Goal: Information Seeking & Learning: Find specific fact

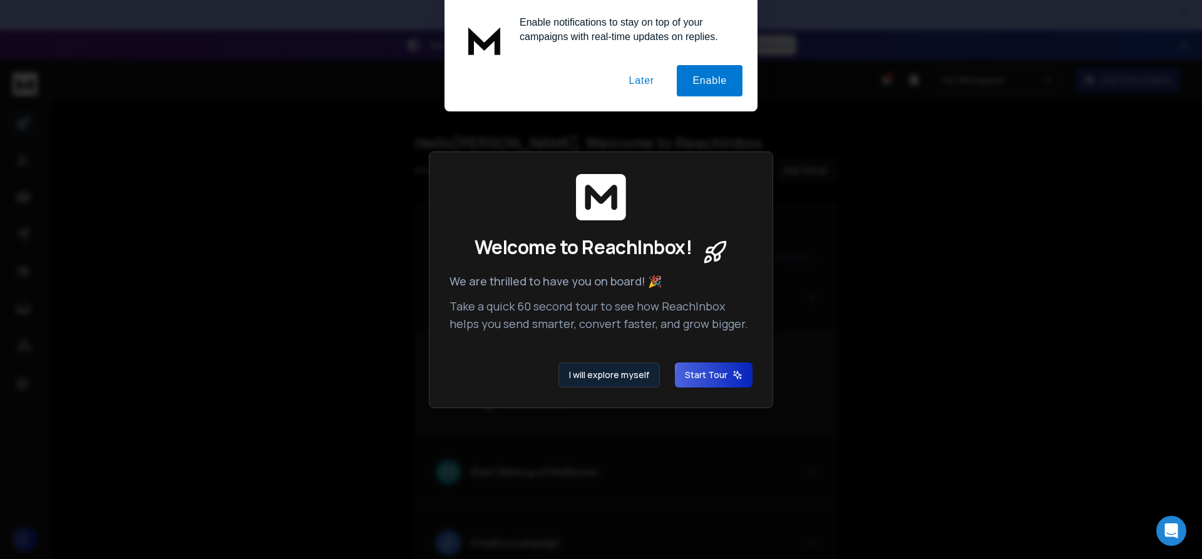
click at [616, 381] on button "I will explore myself" at bounding box center [608, 374] width 101 height 25
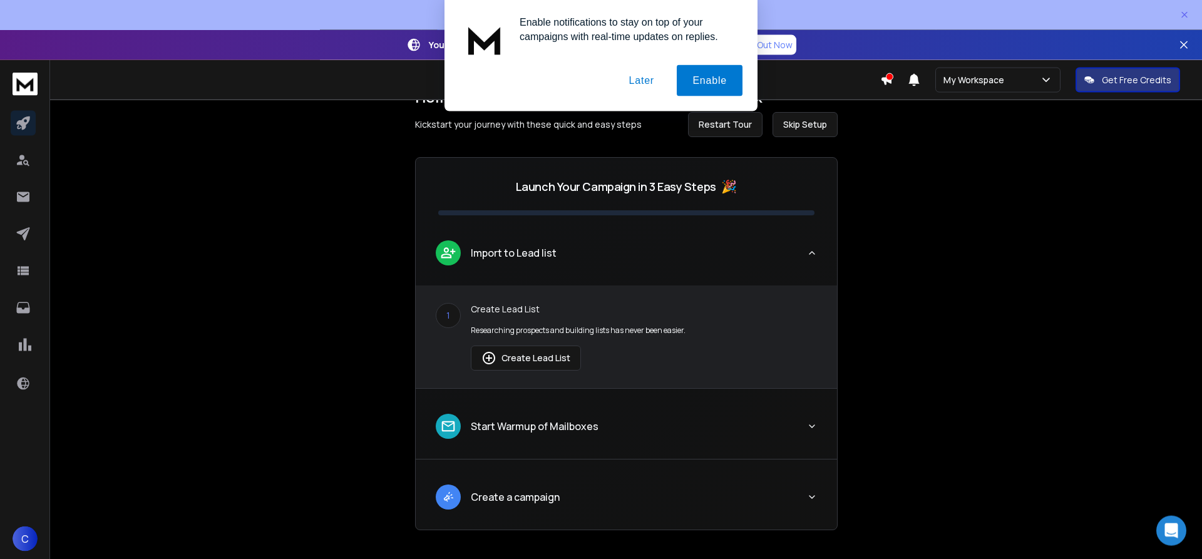
scroll to position [49, 0]
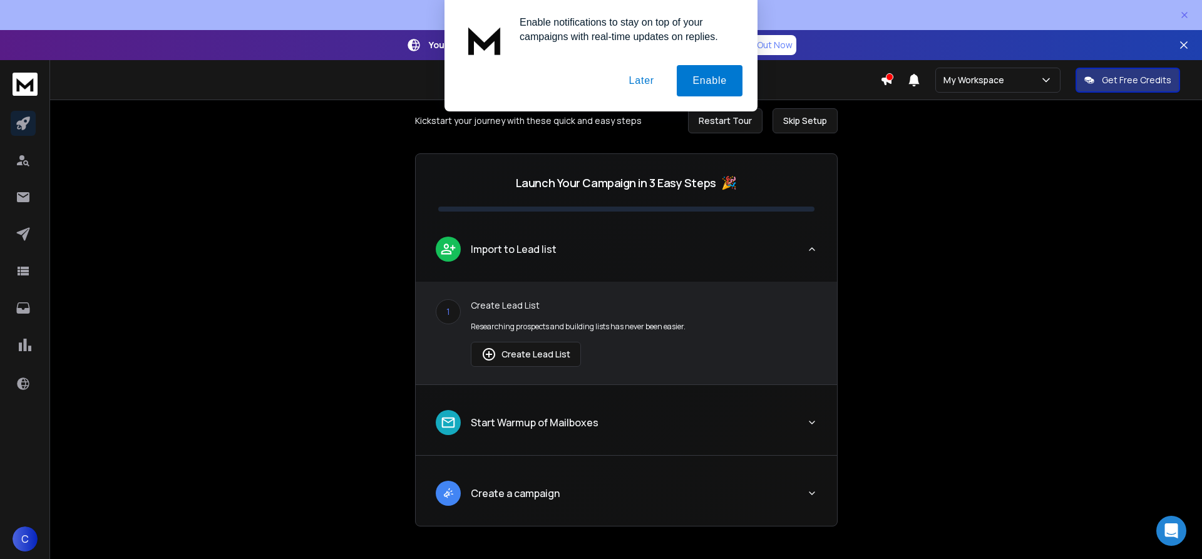
drag, startPoint x: 802, startPoint y: 425, endPoint x: 820, endPoint y: 437, distance: 21.5
click at [804, 426] on button "Start Warmup of Mailboxes" at bounding box center [626, 427] width 421 height 55
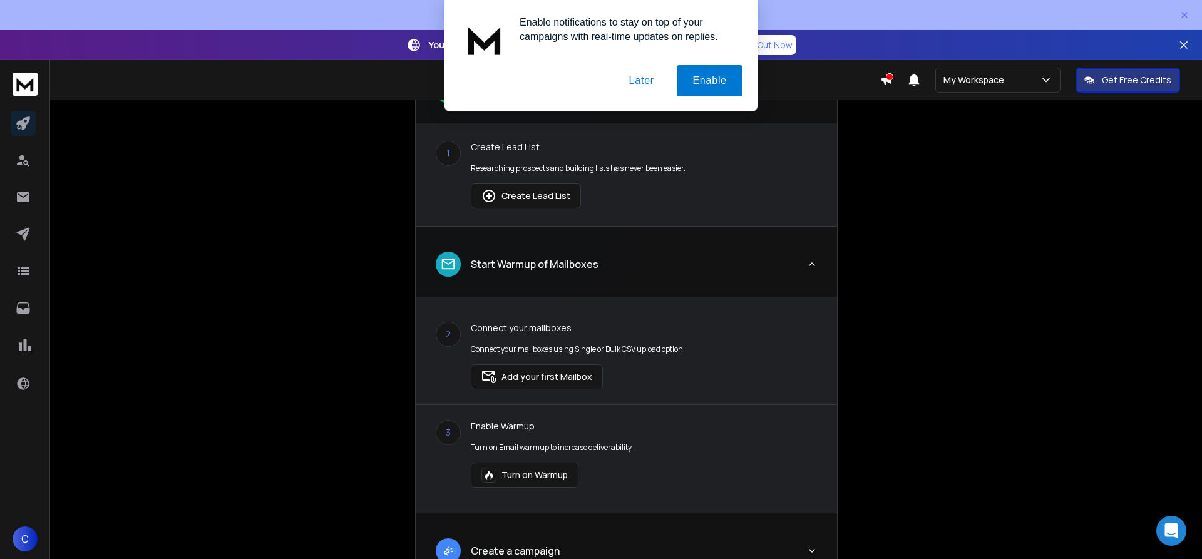
scroll to position [265, 0]
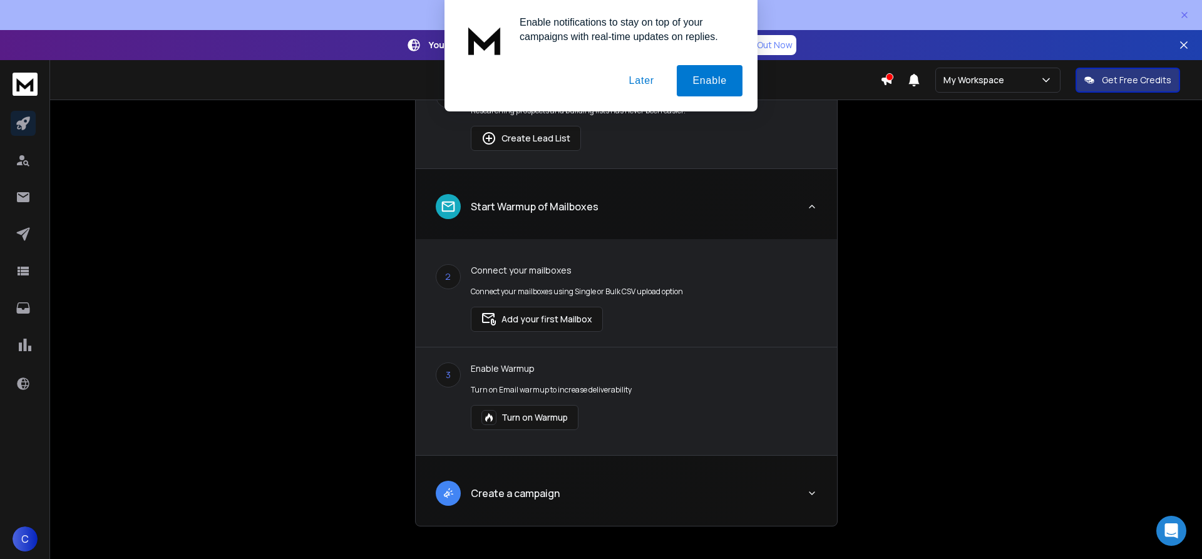
click at [759, 491] on button "Create a campaign" at bounding box center [626, 498] width 421 height 55
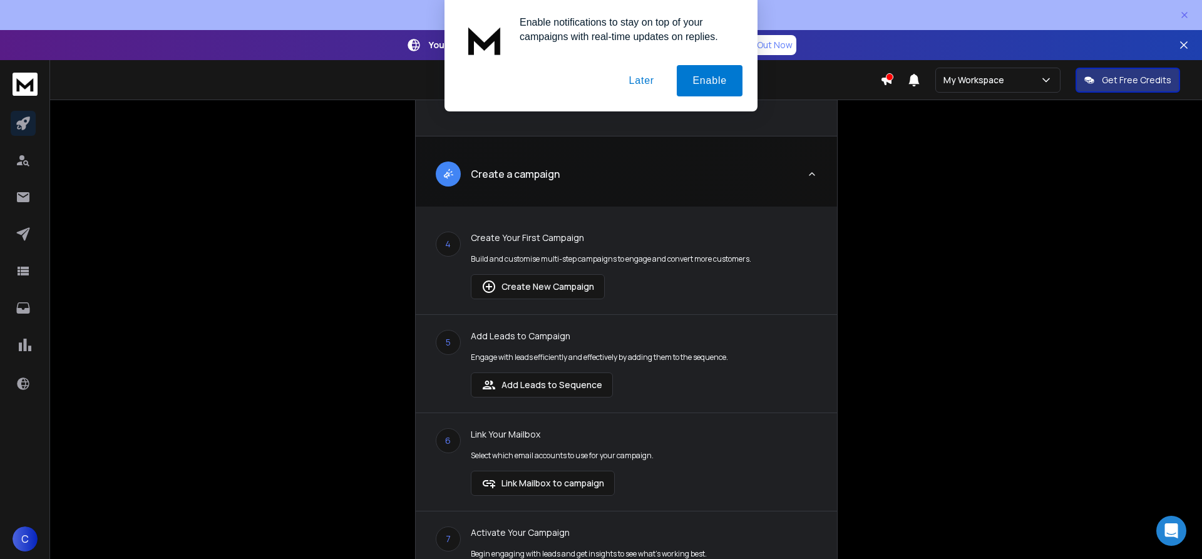
scroll to position [678, 0]
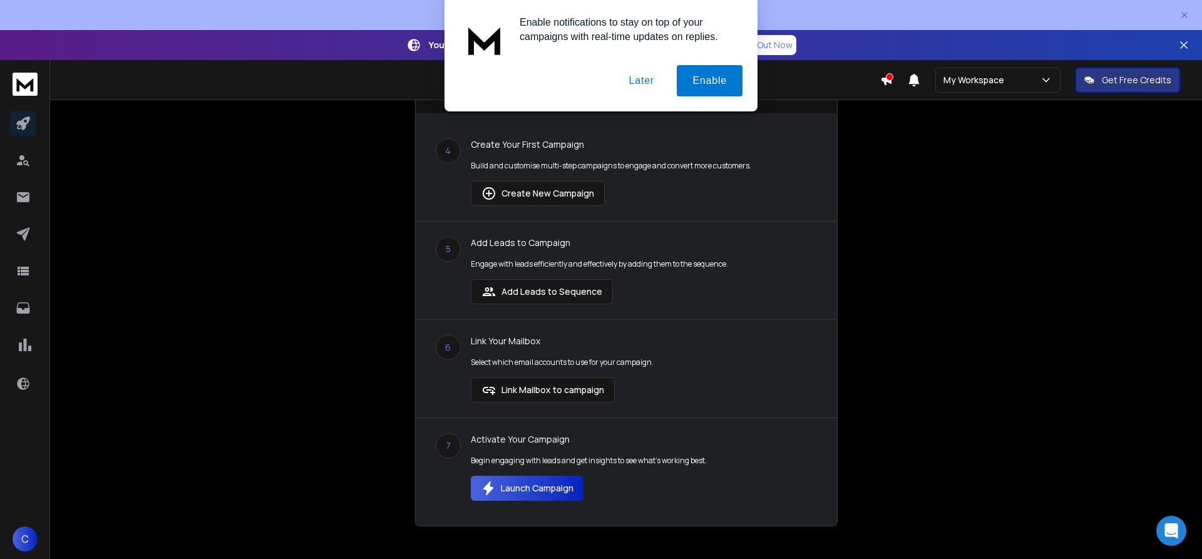
click at [566, 488] on button "Launch Campaign" at bounding box center [527, 488] width 113 height 25
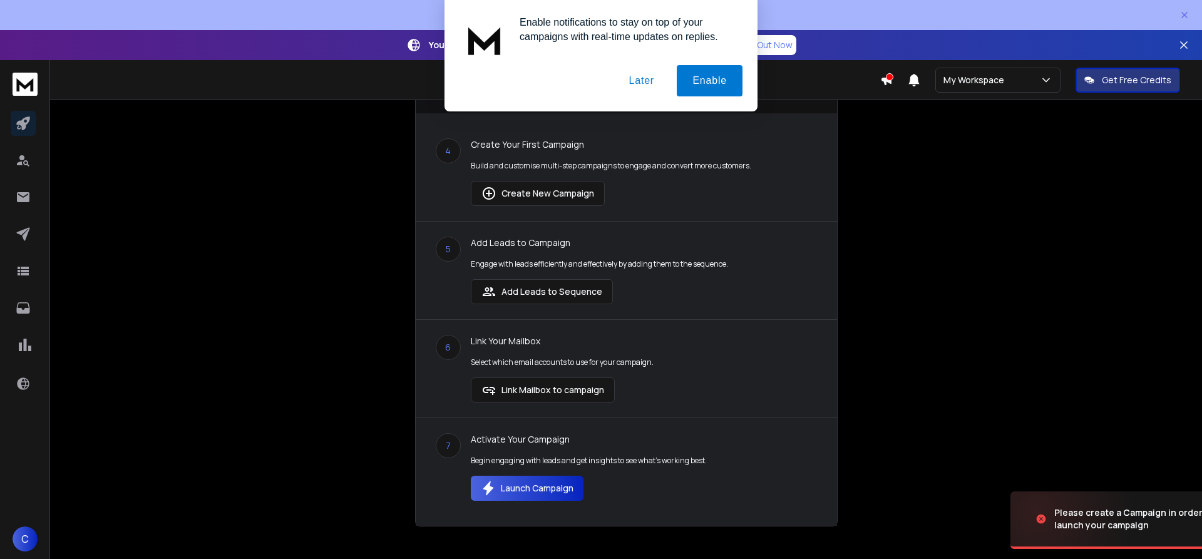
drag, startPoint x: 641, startPoint y: 75, endPoint x: 817, endPoint y: 31, distance: 181.2
click at [656, 70] on button "Later" at bounding box center [641, 80] width 56 height 31
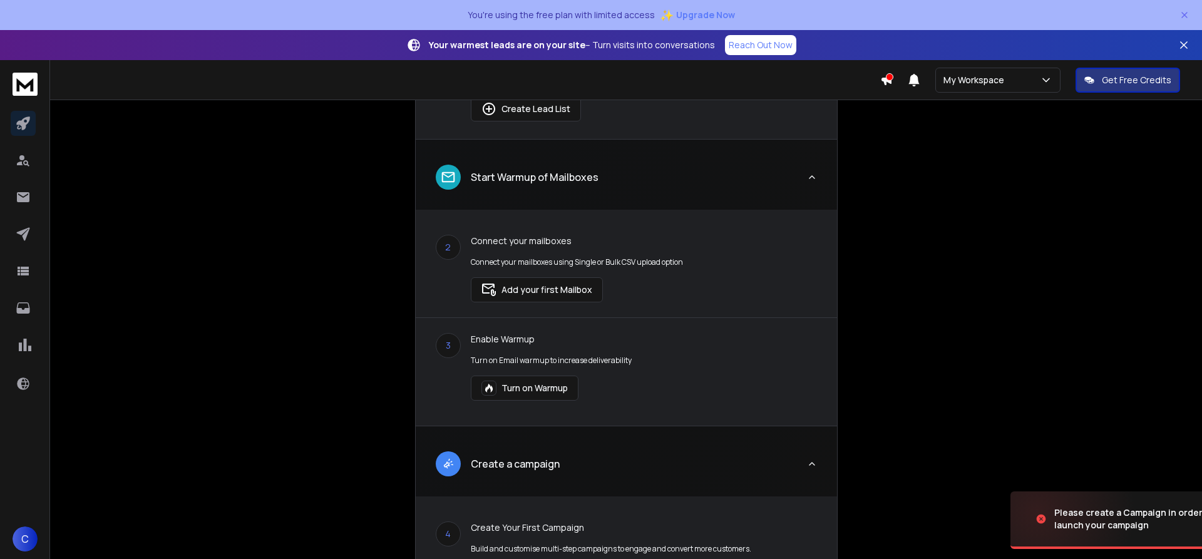
scroll to position [39, 0]
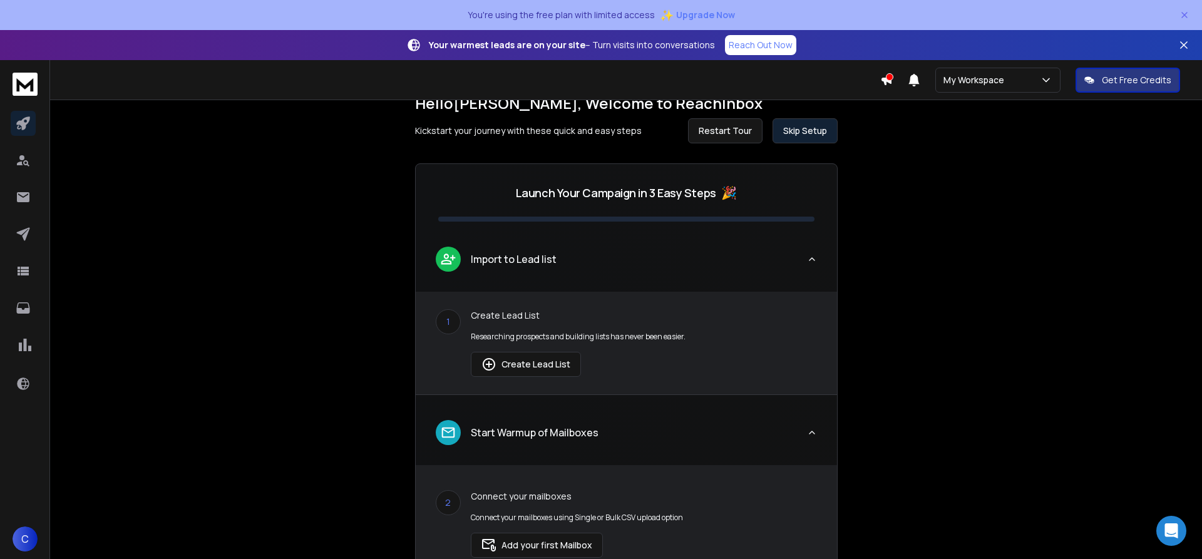
click at [825, 124] on button "Skip Setup" at bounding box center [804, 130] width 65 height 25
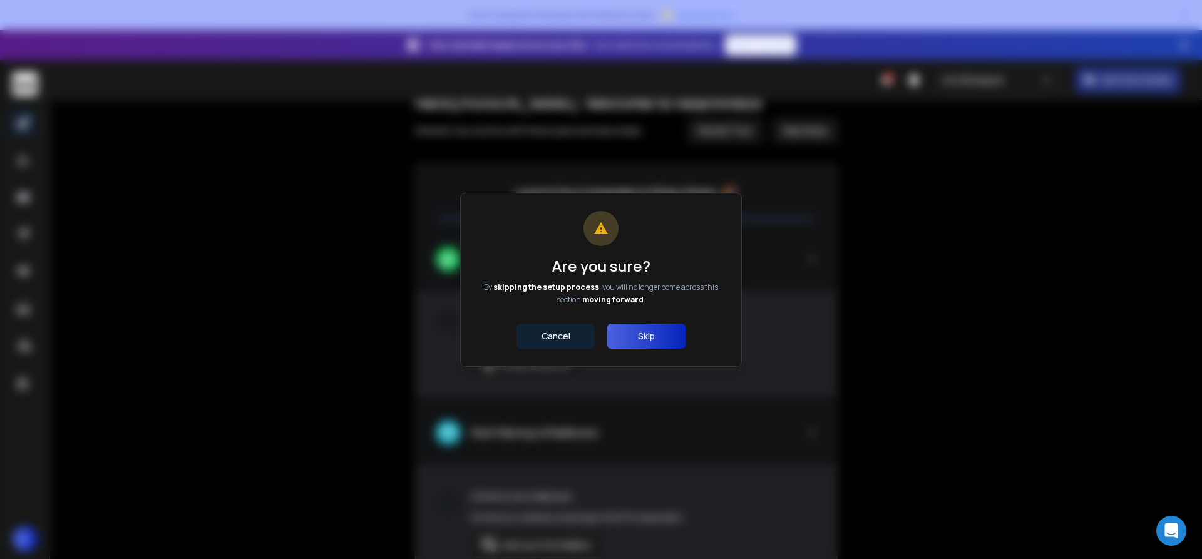
drag, startPoint x: 633, startPoint y: 336, endPoint x: 674, endPoint y: 304, distance: 51.7
click at [633, 333] on button "Skip" at bounding box center [646, 336] width 78 height 25
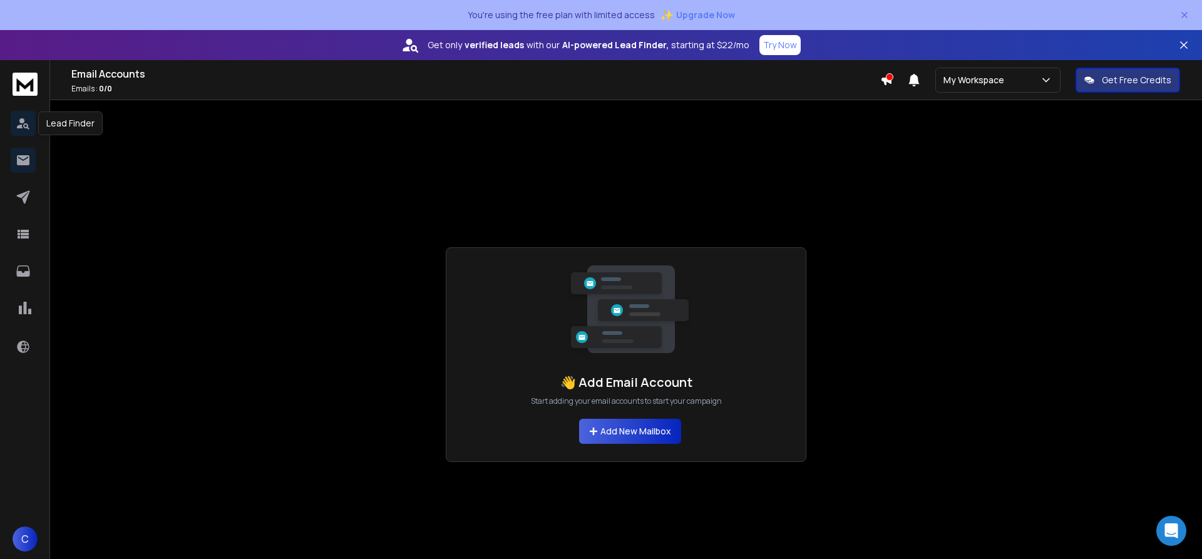
click at [25, 121] on icon at bounding box center [23, 123] width 15 height 15
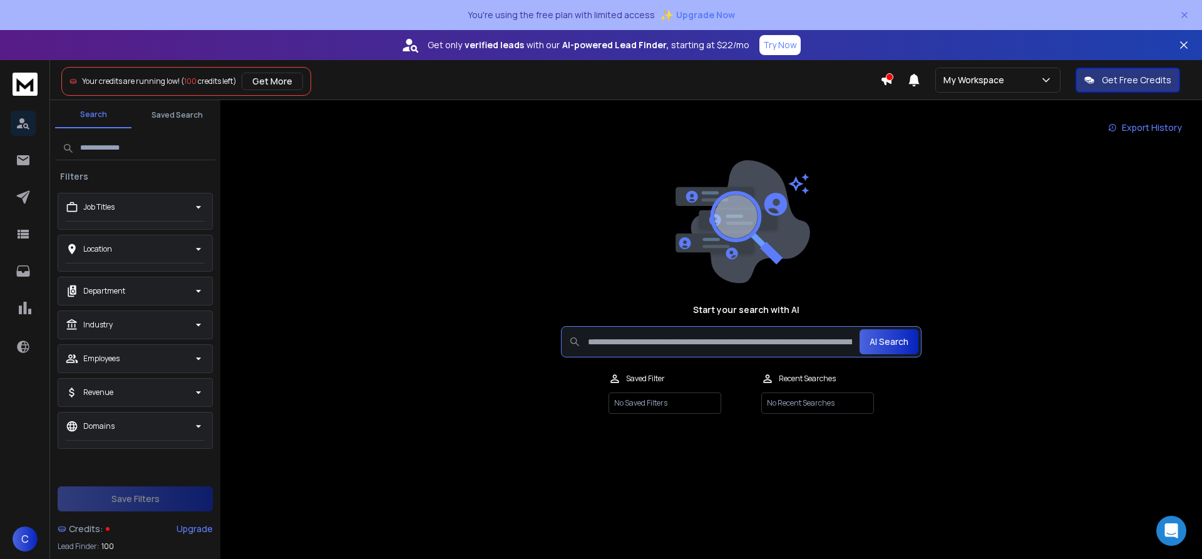
click at [115, 203] on p "Job Titles" at bounding box center [98, 207] width 31 height 10
click at [124, 344] on p "Department" at bounding box center [104, 348] width 42 height 10
click at [128, 431] on p "Company Location" at bounding box center [114, 427] width 63 height 10
click at [146, 375] on div "Company Name" at bounding box center [135, 389] width 155 height 37
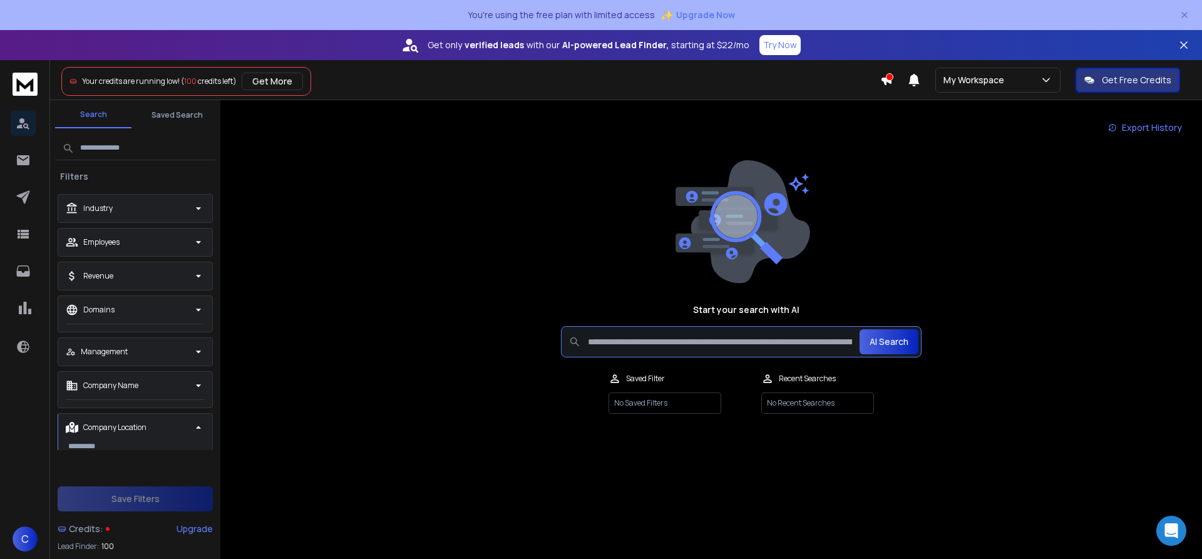
click at [148, 384] on div "Company Name" at bounding box center [135, 385] width 139 height 13
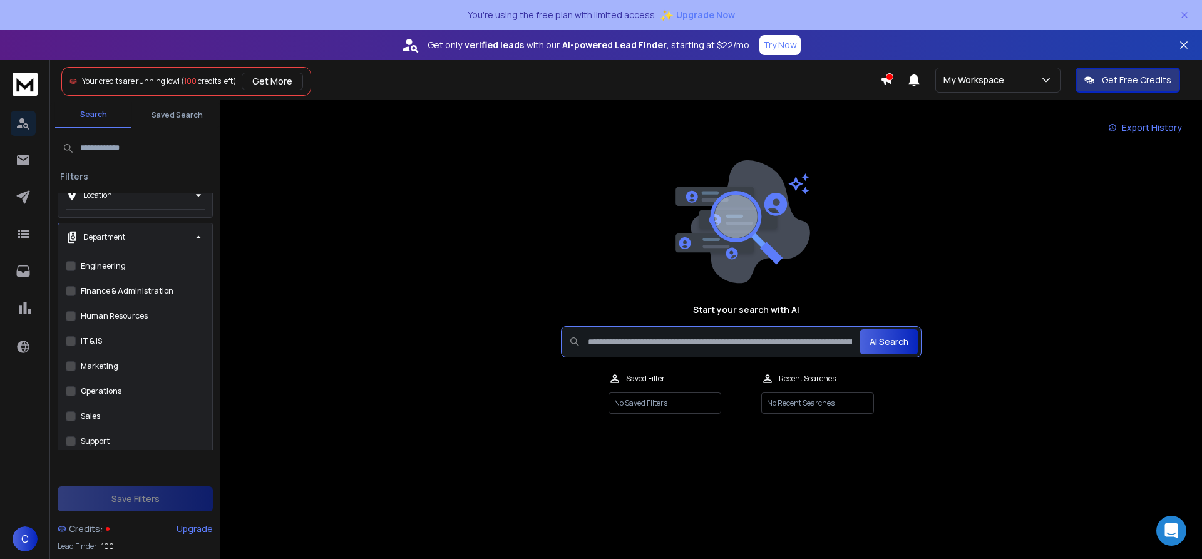
scroll to position [0, 0]
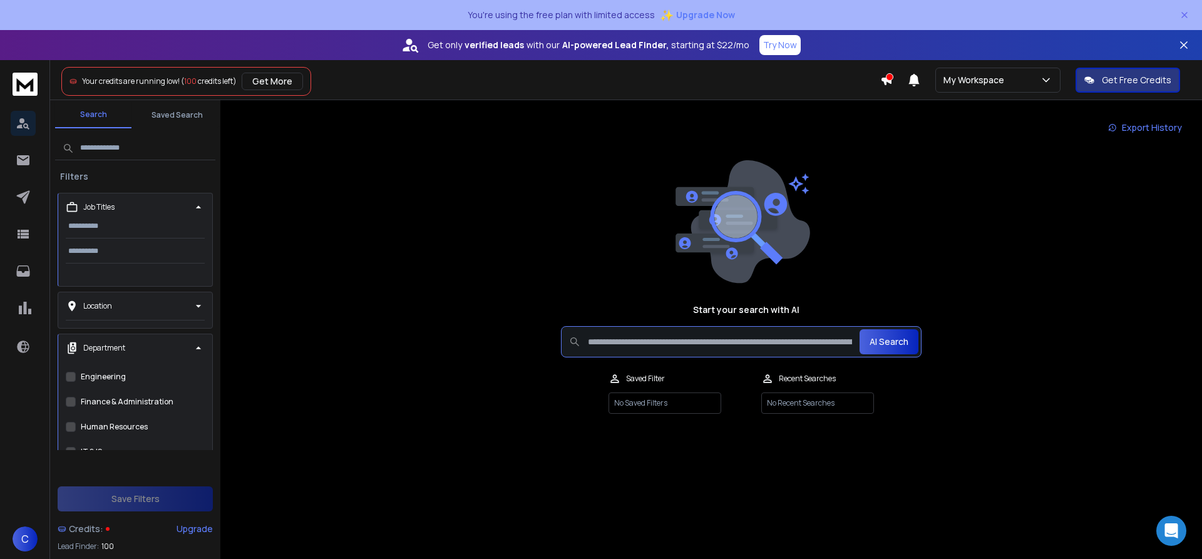
click at [148, 347] on div "Department" at bounding box center [135, 348] width 139 height 13
click at [150, 347] on div "Department" at bounding box center [135, 348] width 139 height 13
click at [153, 146] on input at bounding box center [135, 147] width 160 height 25
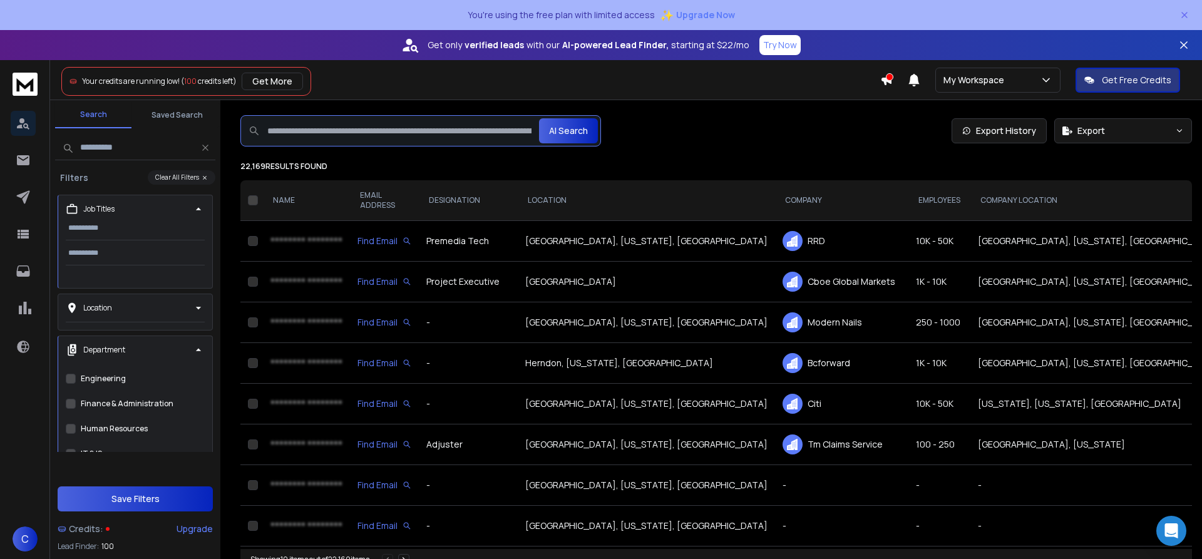
type input "**********"
click at [137, 307] on div "Location" at bounding box center [135, 308] width 139 height 13
click at [142, 352] on button "State" at bounding box center [144, 354] width 10 height 10
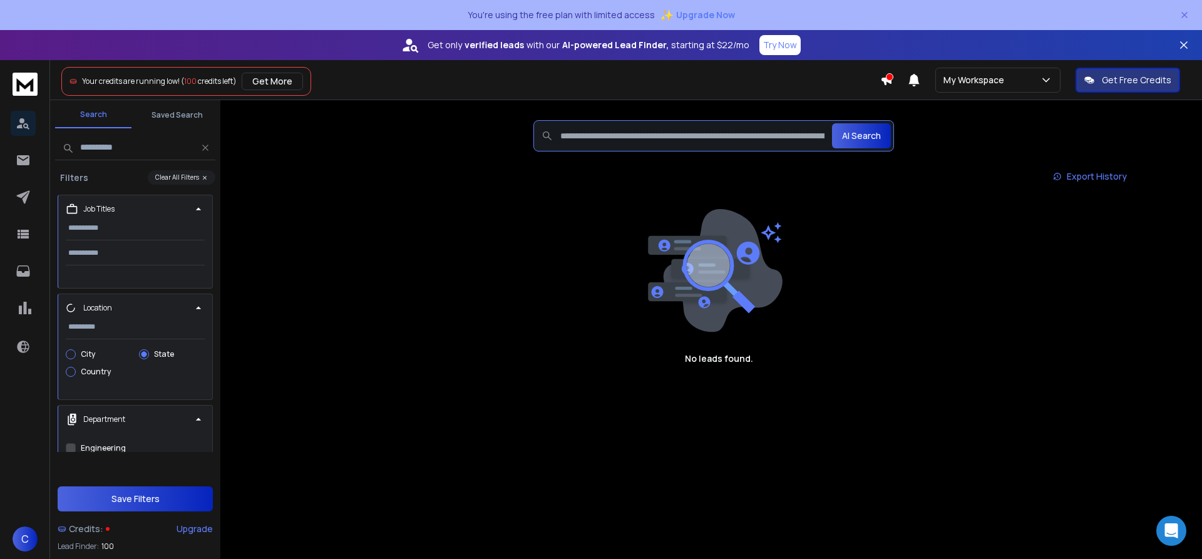
type button "State"
click at [195, 326] on input at bounding box center [135, 326] width 139 height 25
type input "*******"
click at [166, 402] on label "Washington-United States" at bounding box center [143, 404] width 124 height 20
click at [76, 402] on States "Washington-United States" at bounding box center [71, 399] width 10 height 10
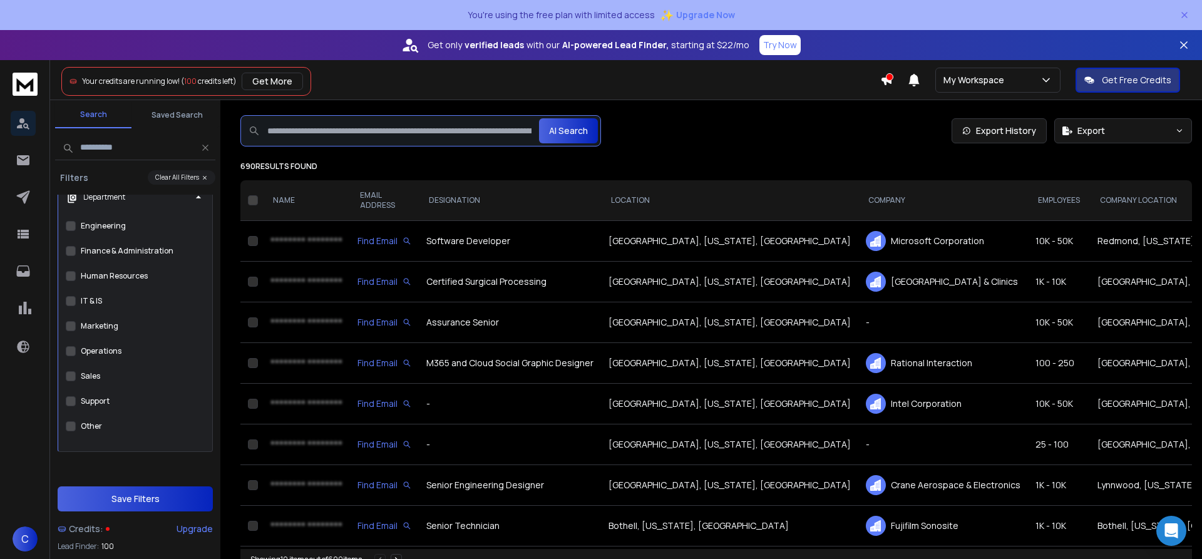
scroll to position [330, 0]
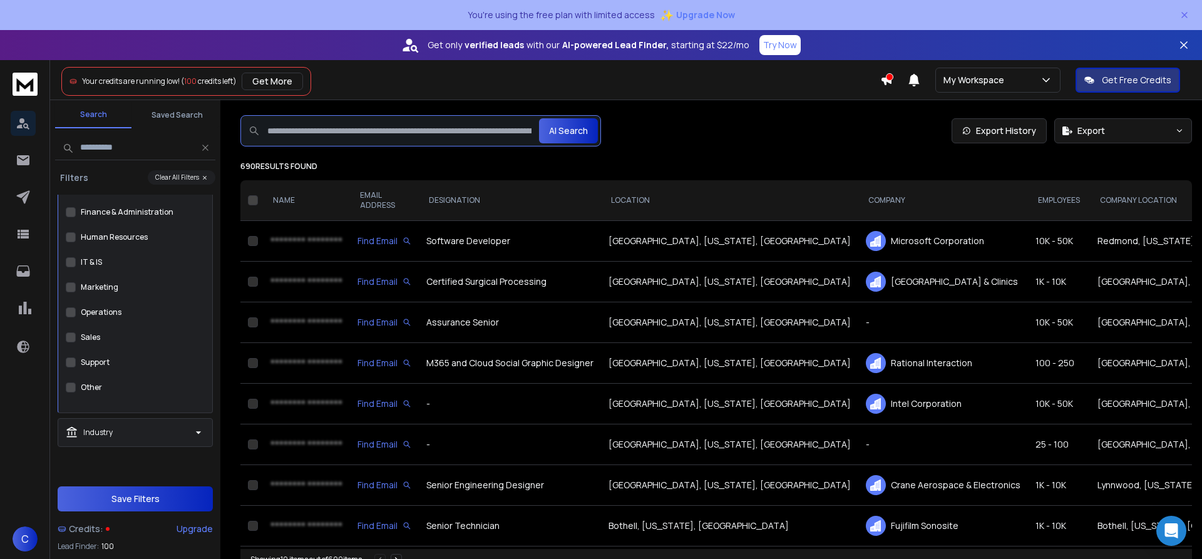
click at [76, 382] on div "Other" at bounding box center [135, 387] width 139 height 25
click at [72, 382] on button "Other" at bounding box center [71, 387] width 10 height 10
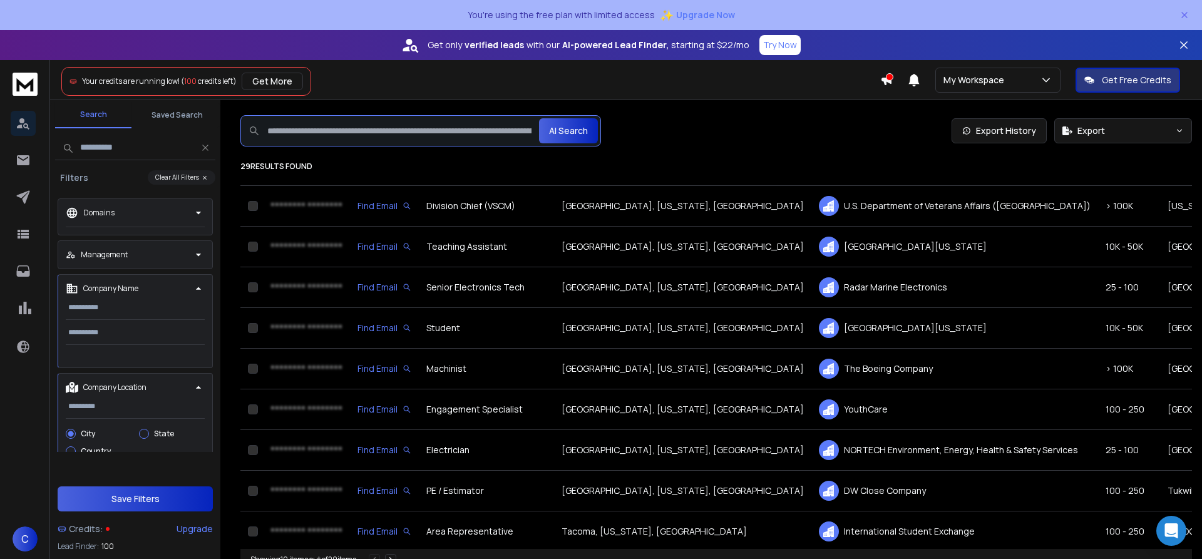
scroll to position [669, 0]
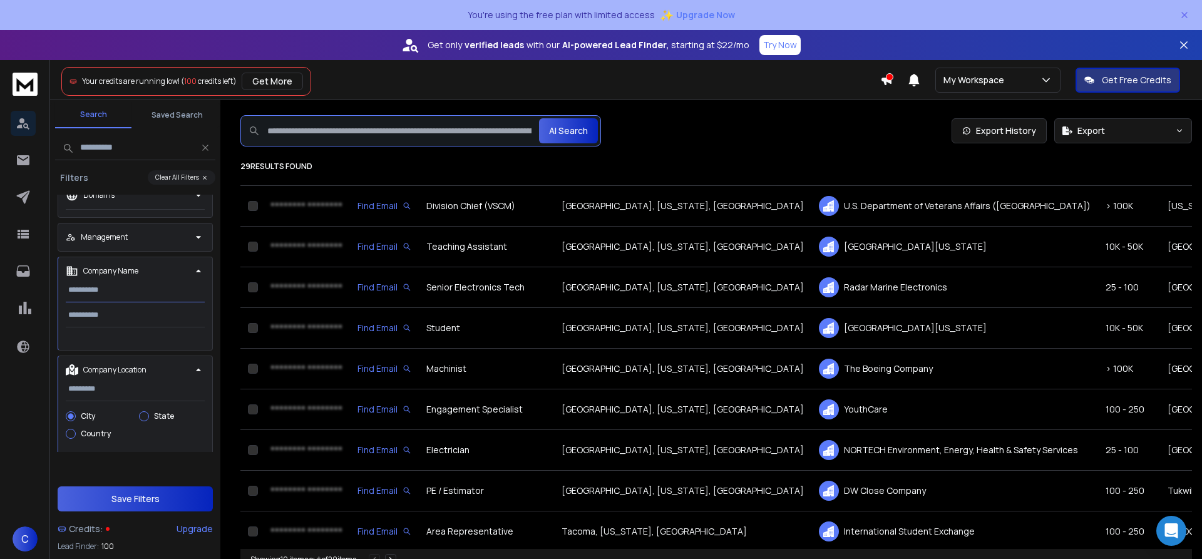
click at [131, 284] on input at bounding box center [135, 289] width 139 height 25
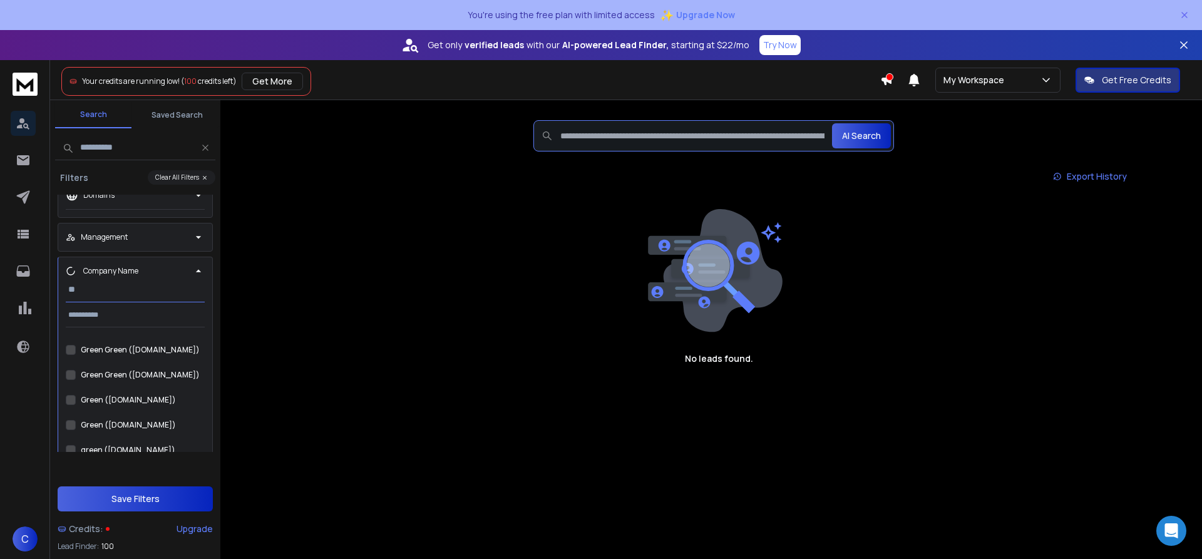
type input "*"
type input "*******"
click at [147, 345] on label "College (college14.com)" at bounding box center [131, 350] width 100 height 10
click at [76, 345] on \(college14\ "College (college14.com)" at bounding box center [71, 350] width 10 height 10
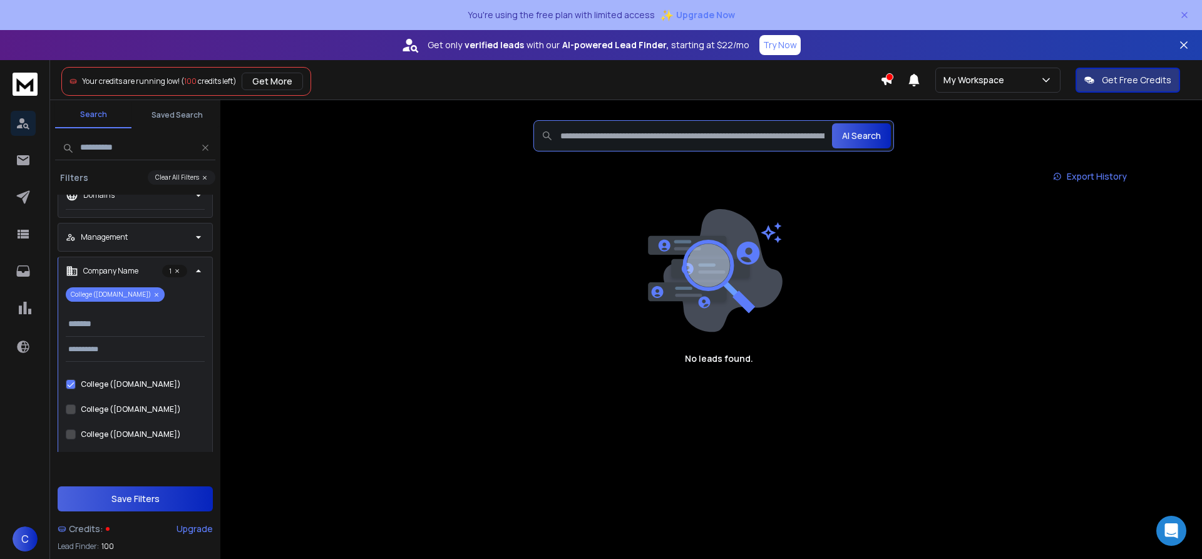
click at [140, 287] on p "College (college14.com)" at bounding box center [115, 294] width 99 height 14
click at [153, 292] on icon at bounding box center [156, 295] width 6 height 6
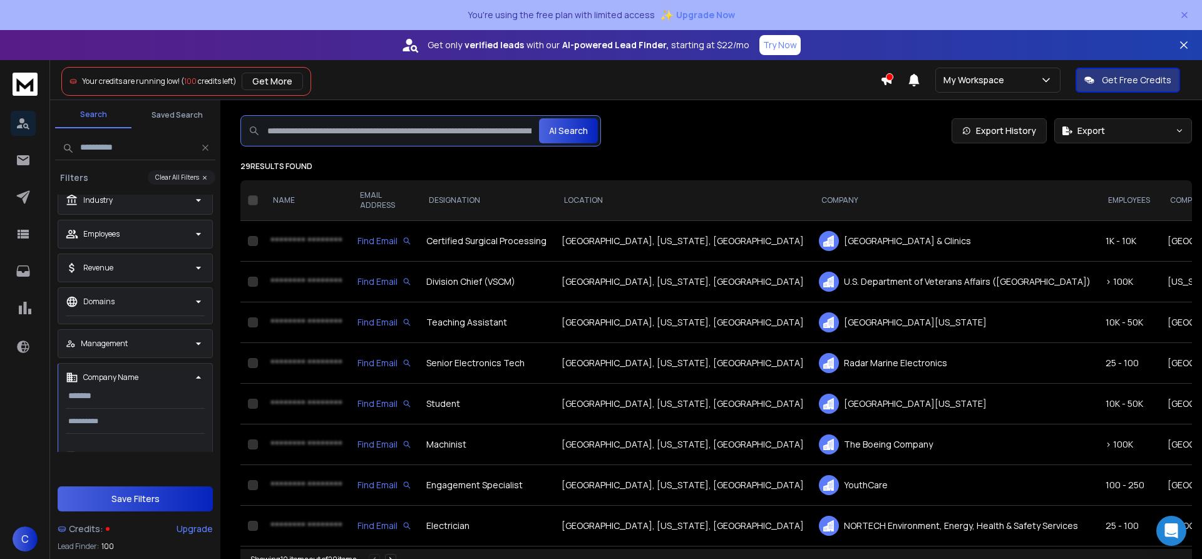
scroll to position [504, 0]
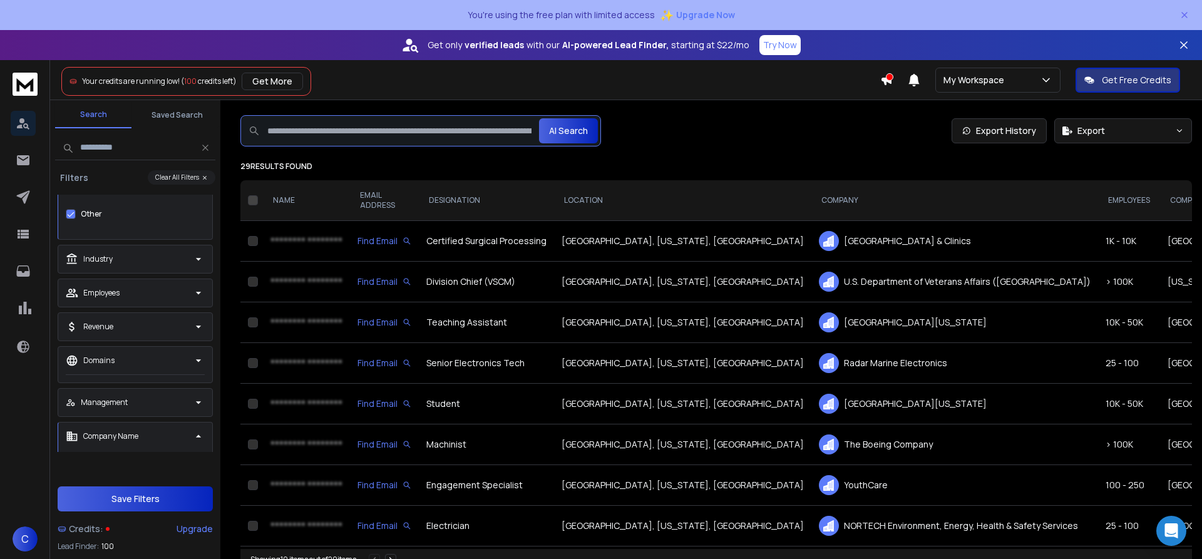
click at [120, 431] on p "Company Name" at bounding box center [110, 436] width 55 height 10
click at [106, 377] on input at bounding box center [135, 388] width 139 height 25
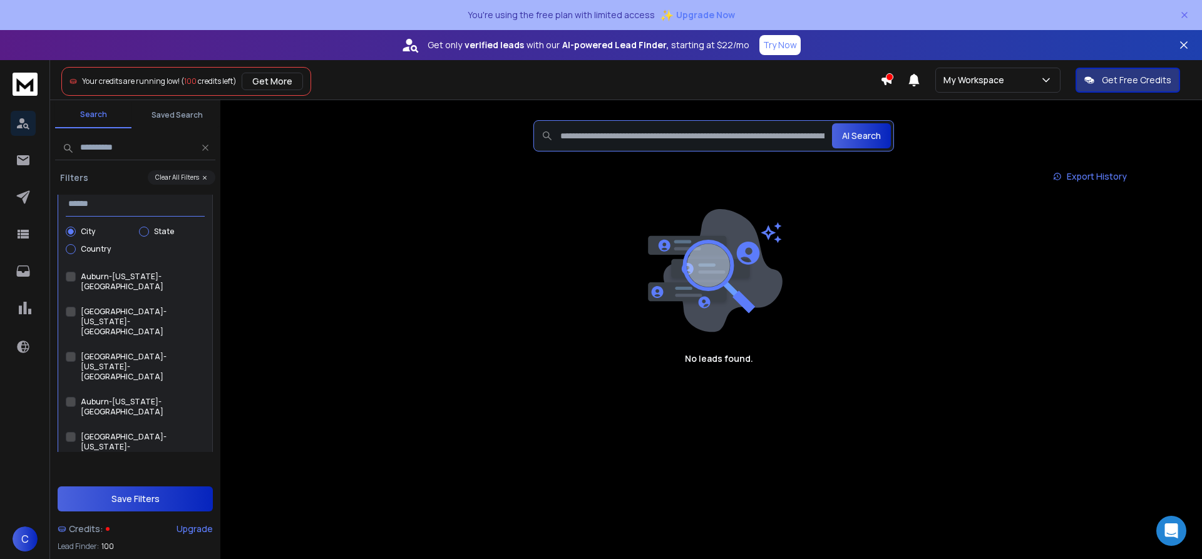
scroll to position [717, 0]
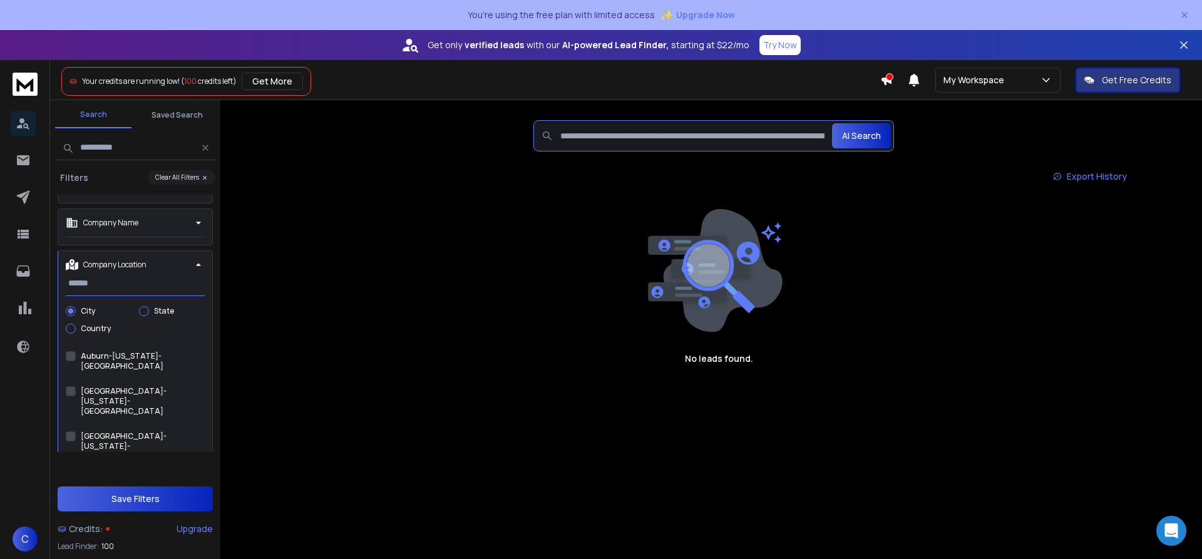
type input "******"
click at [163, 351] on label "Auburn-Washington-United States" at bounding box center [143, 361] width 124 height 20
click at [76, 351] on States "Auburn-Washington-United States" at bounding box center [71, 356] width 10 height 10
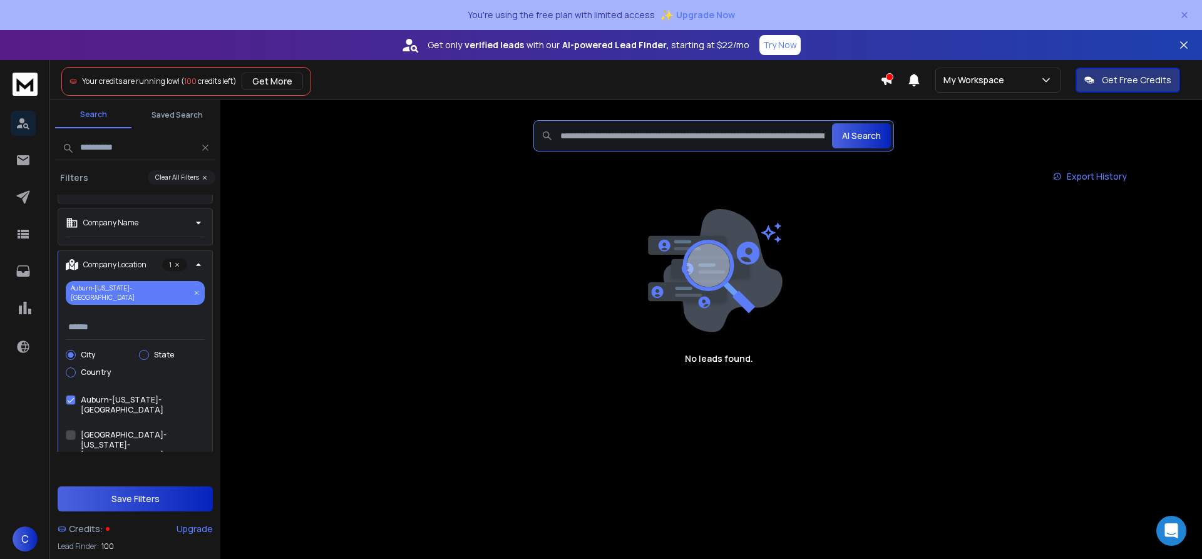
click at [193, 290] on icon at bounding box center [196, 293] width 6 height 6
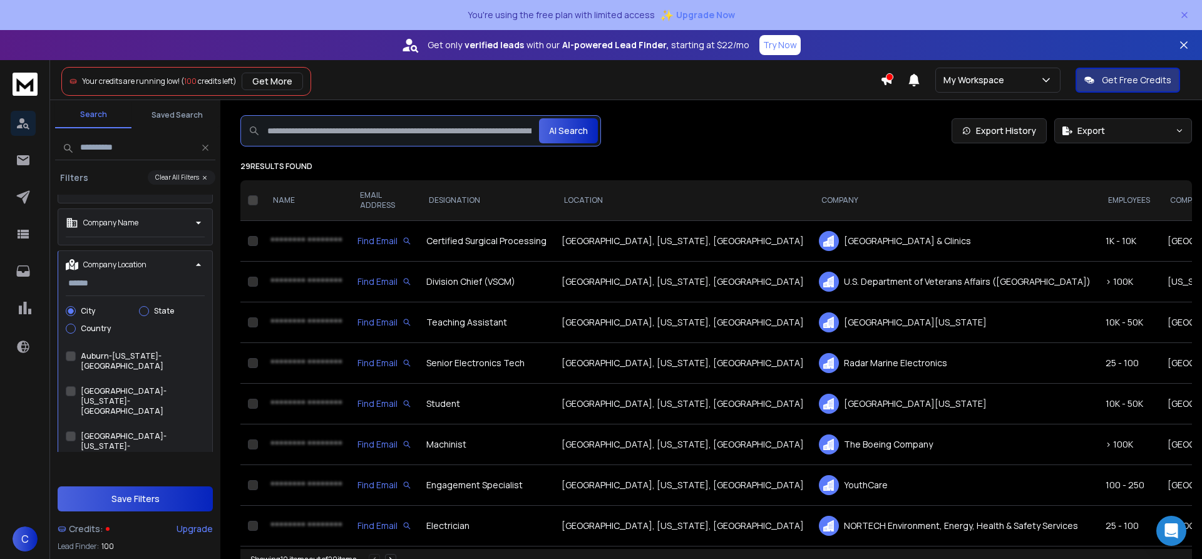
click at [203, 258] on icon at bounding box center [198, 264] width 13 height 13
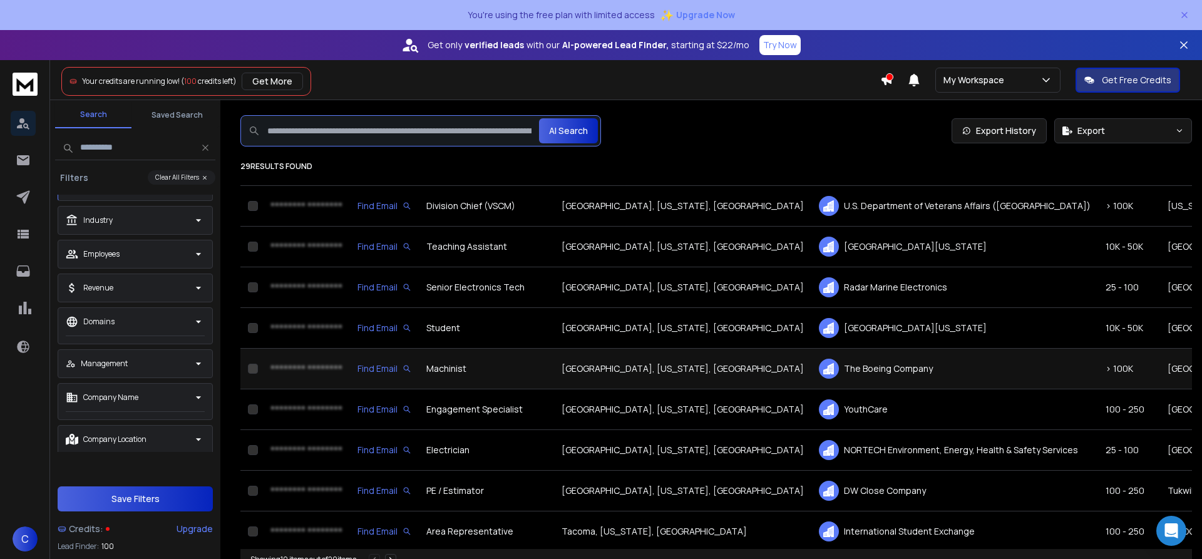
scroll to position [0, 0]
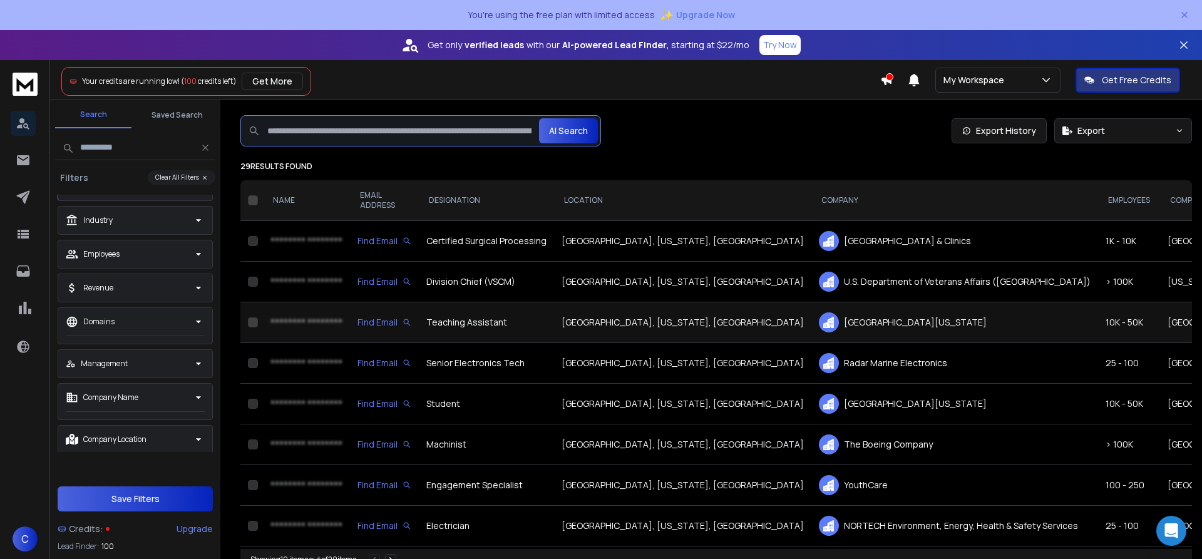
click at [459, 316] on td "Teaching Assistant" at bounding box center [486, 322] width 135 height 41
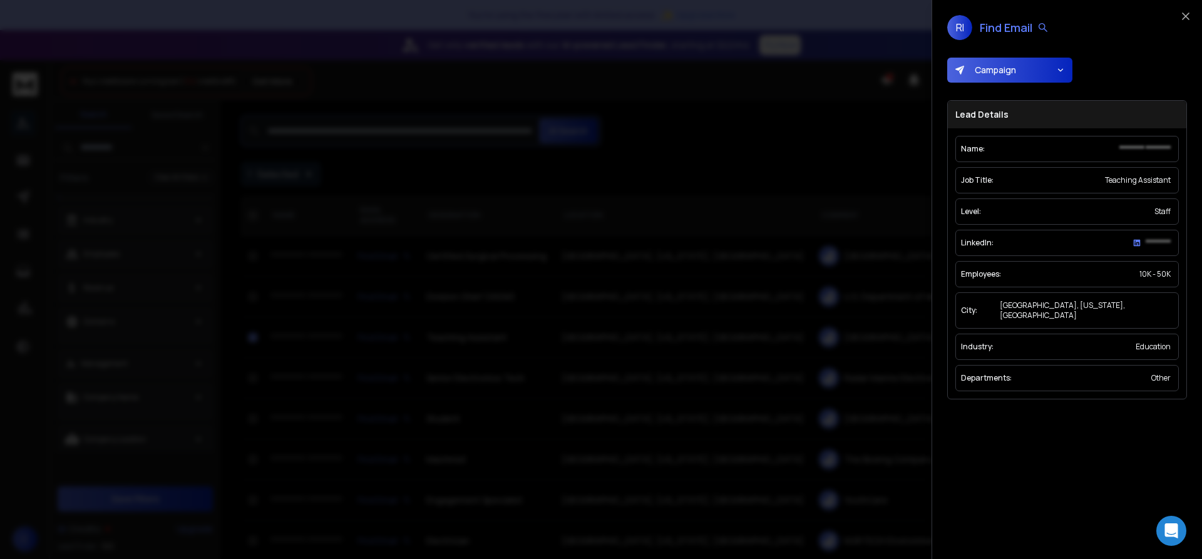
scroll to position [543, 0]
drag, startPoint x: 1150, startPoint y: 149, endPoint x: 1158, endPoint y: 156, distance: 10.6
click at [1158, 156] on div "Name: ******** ********" at bounding box center [1066, 149] width 223 height 26
click at [1080, 173] on div "Job Title: Teaching Assistant" at bounding box center [1066, 180] width 223 height 26
drag, startPoint x: 1133, startPoint y: 335, endPoint x: 1179, endPoint y: 304, distance: 55.9
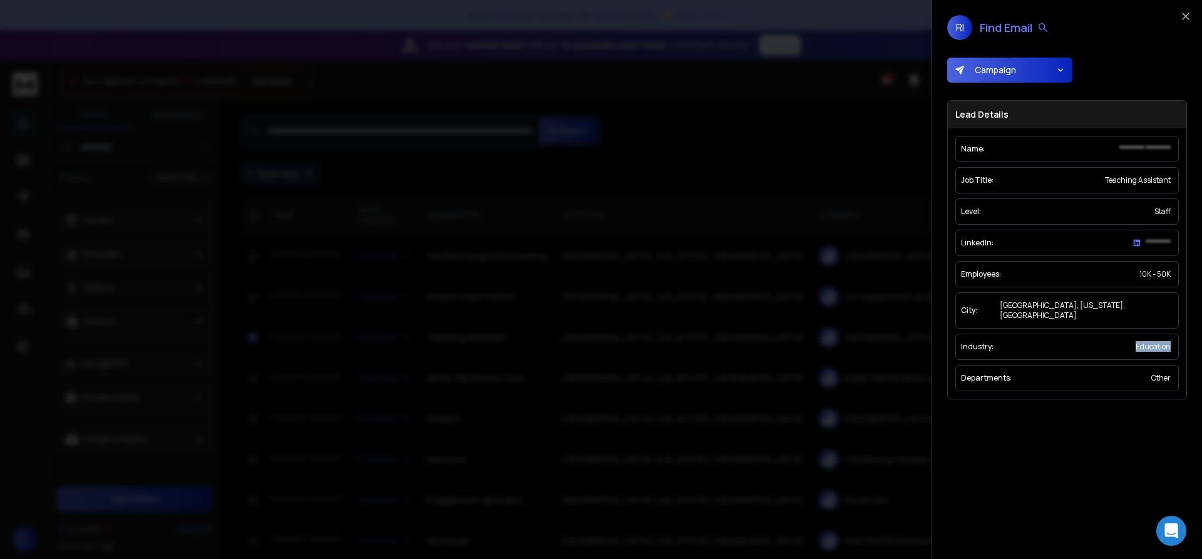
click at [1198, 321] on div "Multi Select Table Sheet RI Find Email Campaign Lead Details Name: ******** ***…" at bounding box center [1066, 279] width 270 height 559
click at [1187, 10] on icon "button" at bounding box center [1185, 16] width 13 height 13
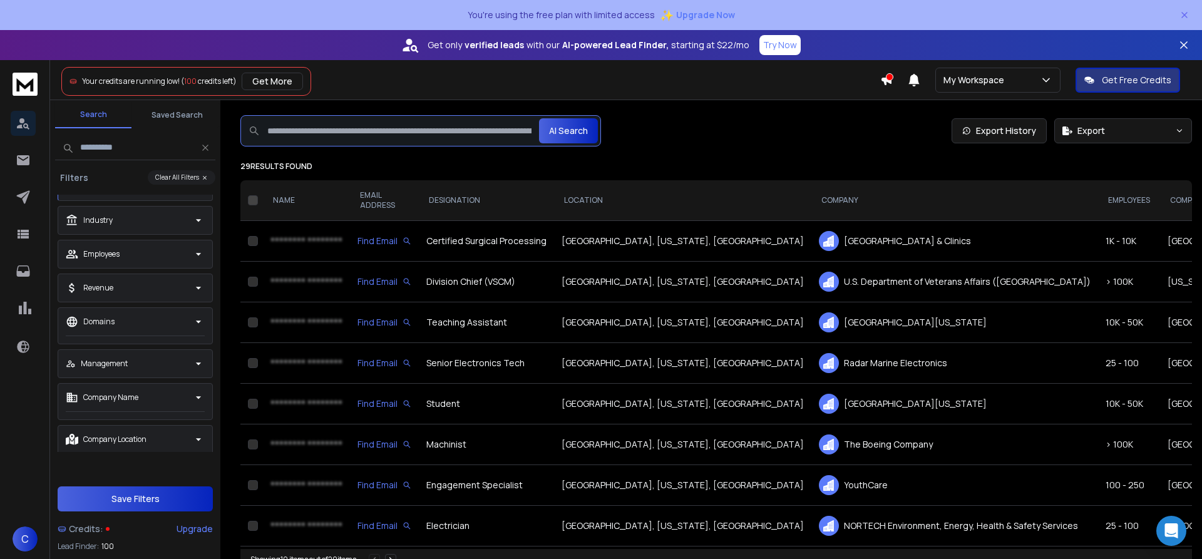
click at [137, 151] on input "**********" at bounding box center [135, 147] width 160 height 25
type input "*"
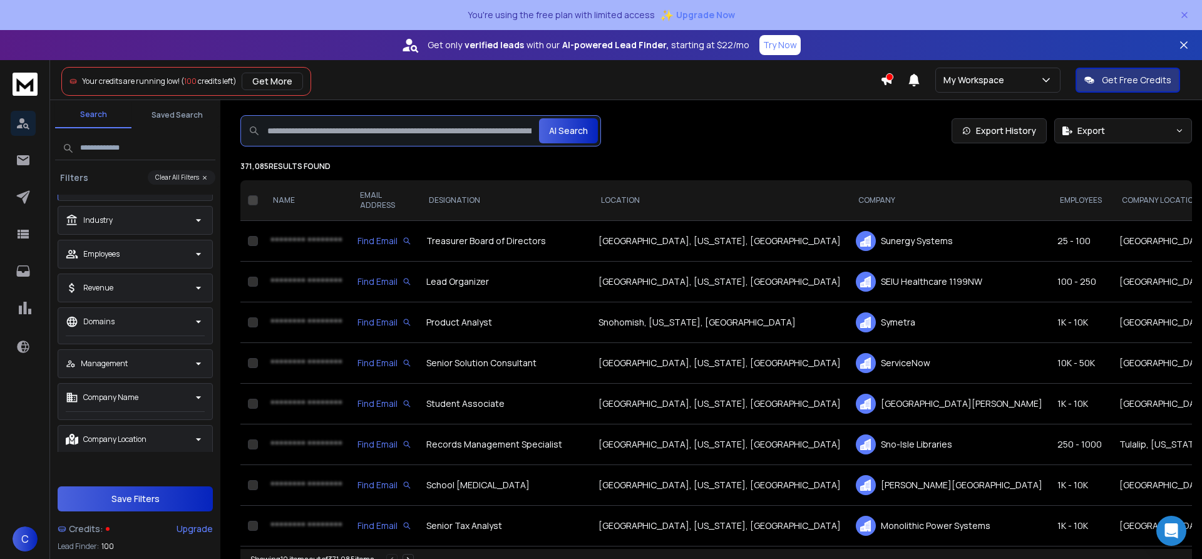
click at [109, 206] on div "Industry" at bounding box center [135, 220] width 155 height 29
click at [146, 214] on div "Industry" at bounding box center [135, 220] width 139 height 13
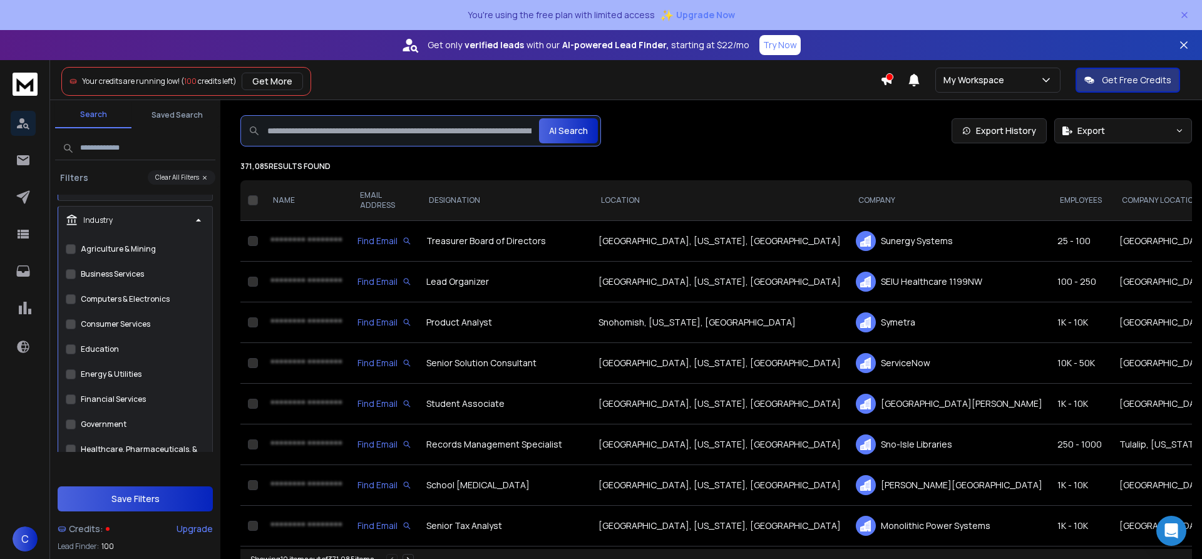
click at [92, 337] on div "Education" at bounding box center [135, 349] width 139 height 25
click at [78, 344] on div "Education" at bounding box center [135, 349] width 139 height 10
click at [69, 344] on button "Education" at bounding box center [71, 349] width 10 height 10
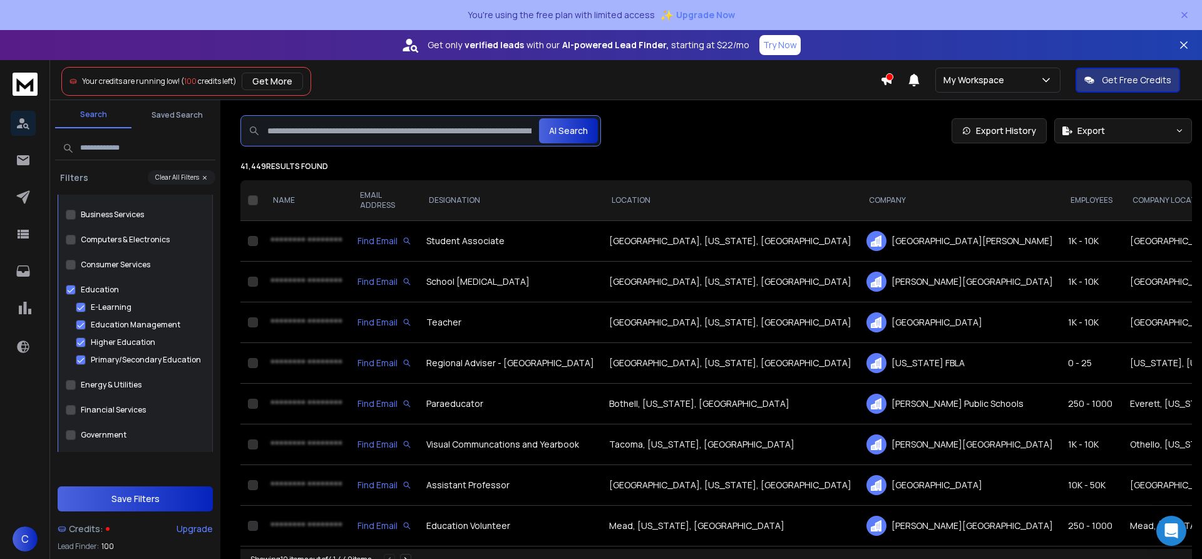
scroll to position [625, 0]
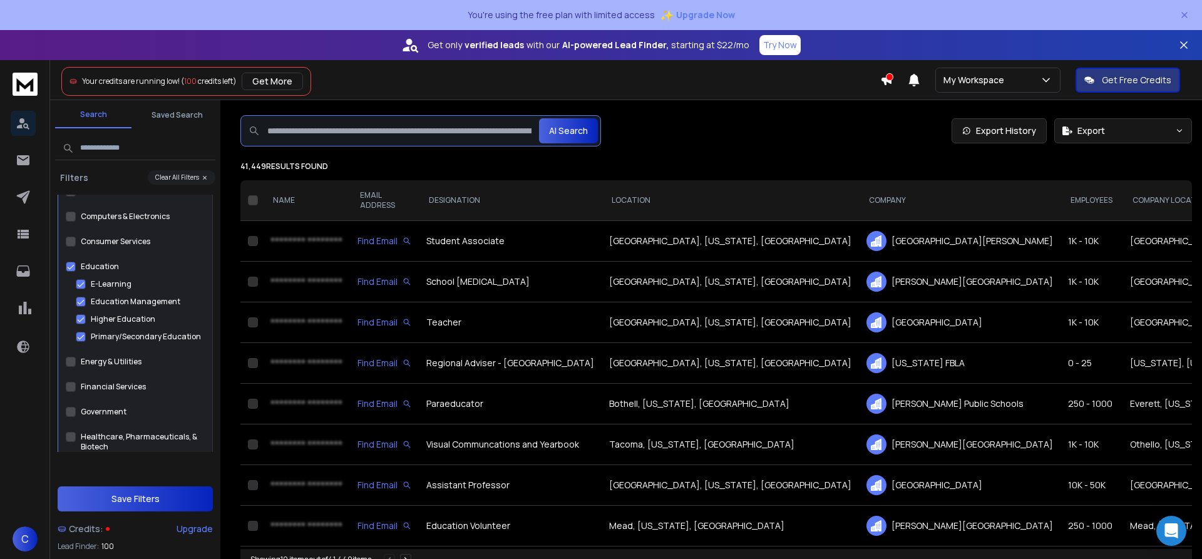
click at [135, 145] on input at bounding box center [135, 147] width 160 height 25
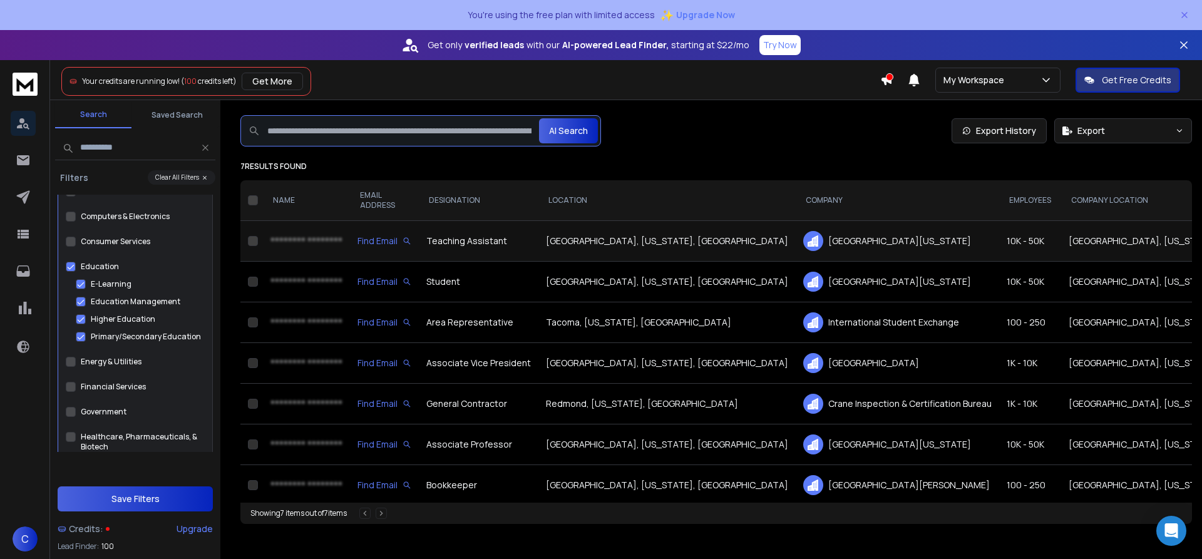
type input "**********"
drag, startPoint x: 270, startPoint y: 236, endPoint x: 342, endPoint y: 230, distance: 72.8
click at [342, 230] on tr "******** ******** Find Email Teaching Assistant Seattle, Washington, United Sta…" at bounding box center [840, 241] width 1200 height 41
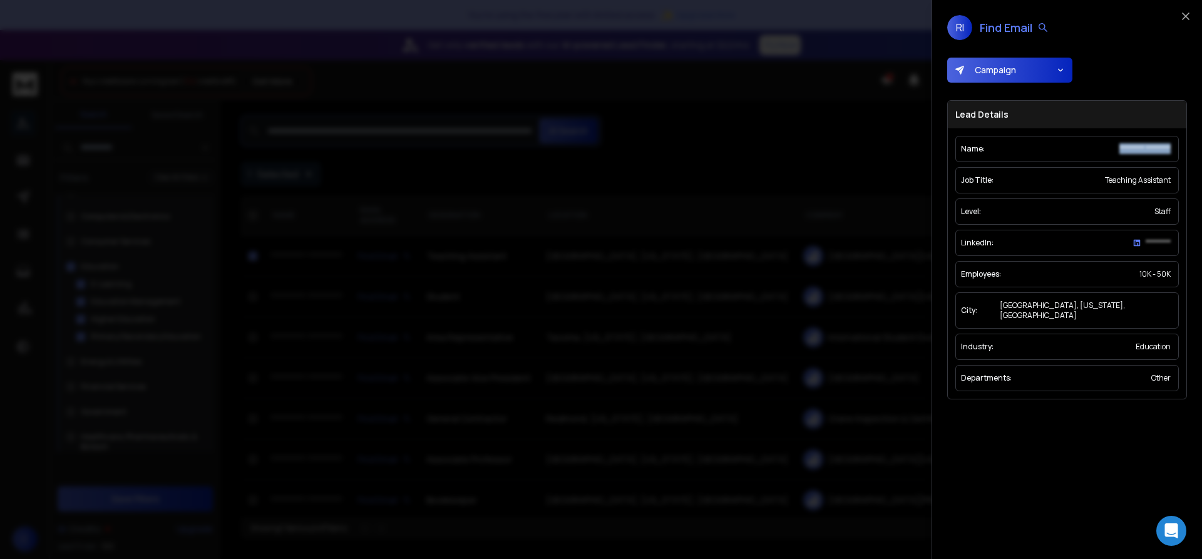
drag, startPoint x: 1113, startPoint y: 144, endPoint x: 1185, endPoint y: 131, distance: 73.1
click at [1185, 131] on div "Lead Details Name: ******** ******** Job Title: Teaching Assistant Level: Staff…" at bounding box center [1067, 249] width 240 height 299
drag, startPoint x: 1176, startPoint y: 148, endPoint x: 1111, endPoint y: 151, distance: 64.5
click at [1111, 151] on div "Name: ******** ********" at bounding box center [1066, 149] width 223 height 26
copy div "******** ********"
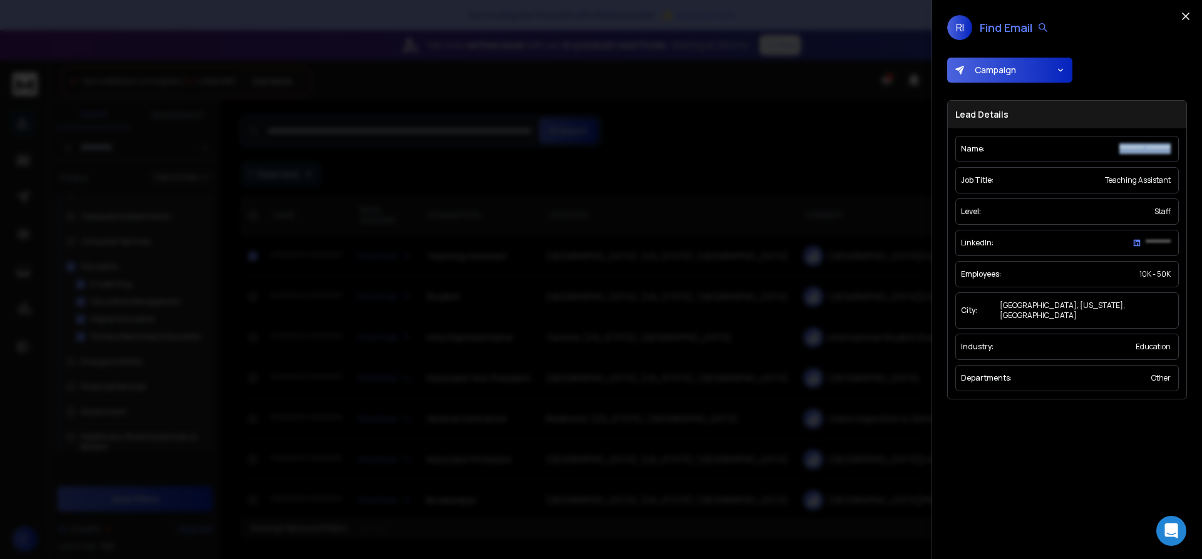
click at [1182, 11] on icon "button" at bounding box center [1185, 16] width 13 height 13
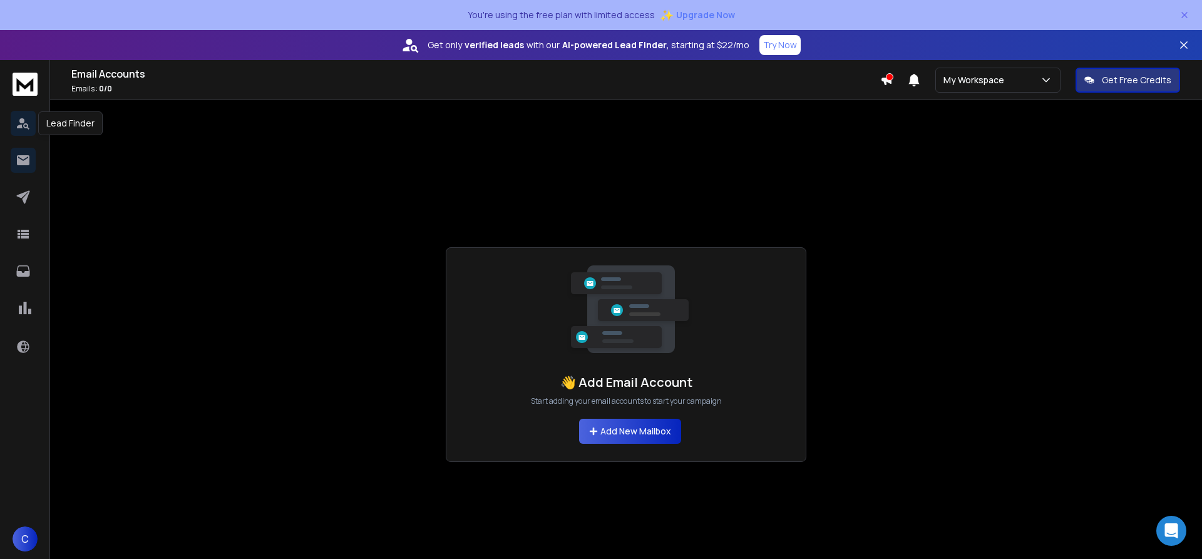
click at [28, 126] on icon at bounding box center [23, 123] width 15 height 15
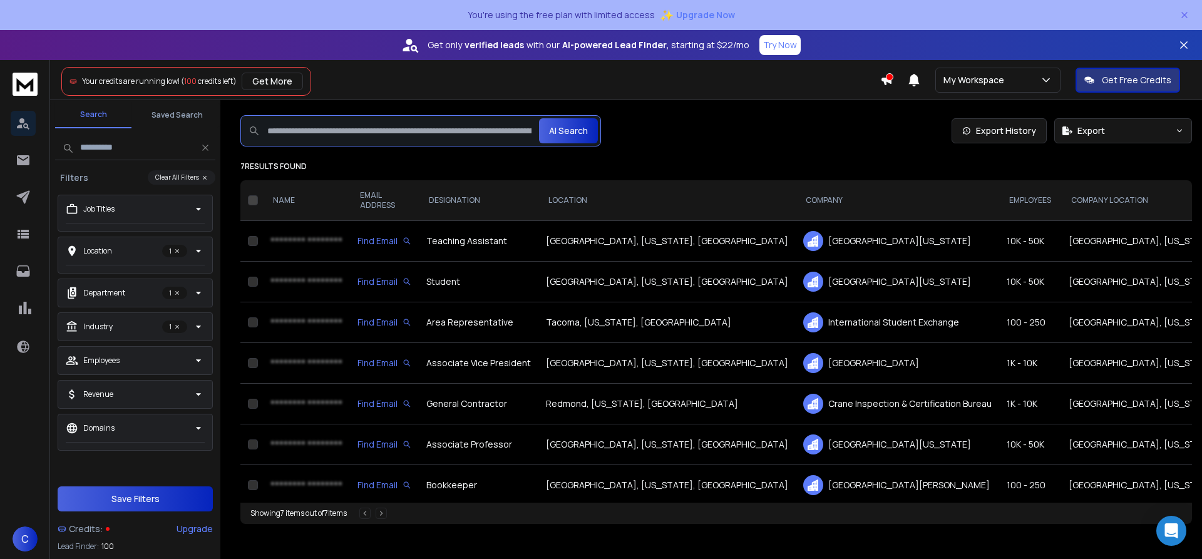
click at [103, 414] on div "Domains" at bounding box center [135, 432] width 155 height 37
click at [106, 428] on p "Domains" at bounding box center [98, 428] width 31 height 10
click at [182, 282] on div "Domains" at bounding box center [135, 279] width 139 height 13
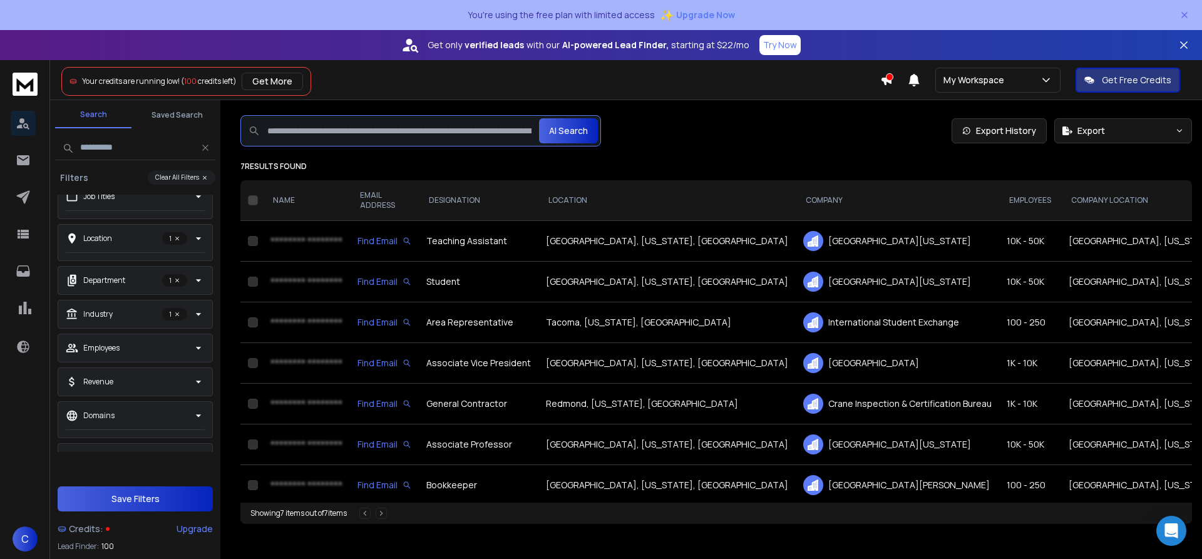
scroll to position [0, 0]
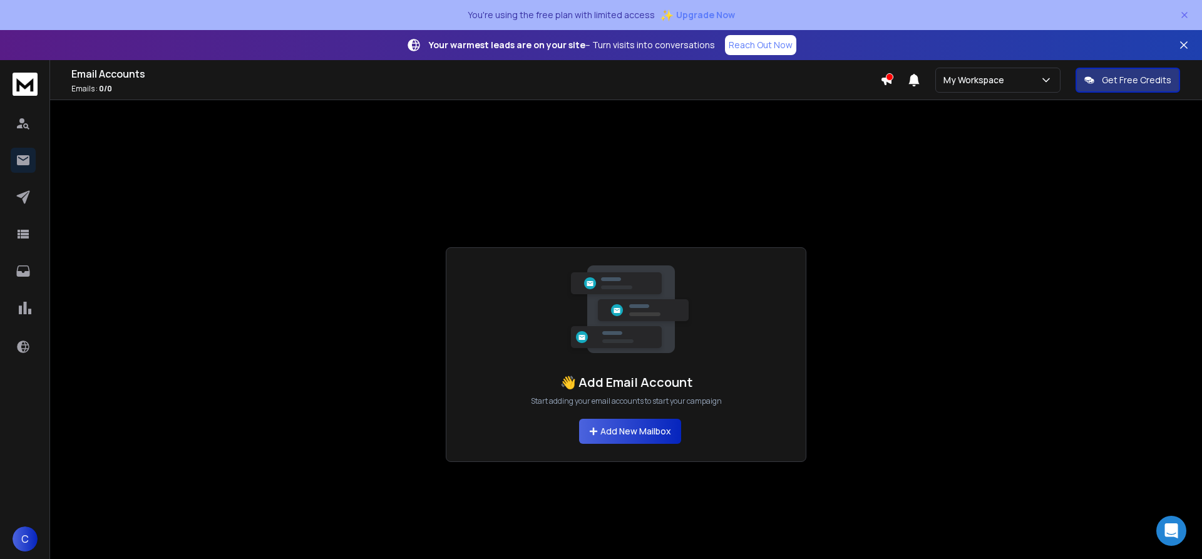
click at [624, 435] on button "Add New Mailbox" at bounding box center [630, 431] width 102 height 25
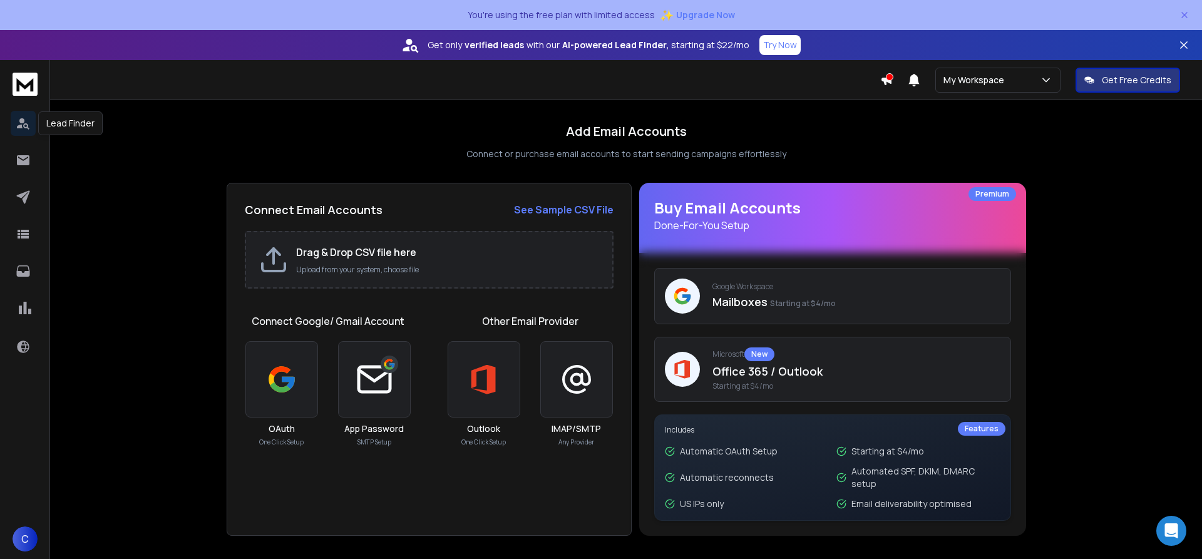
click at [33, 119] on link at bounding box center [23, 123] width 25 height 25
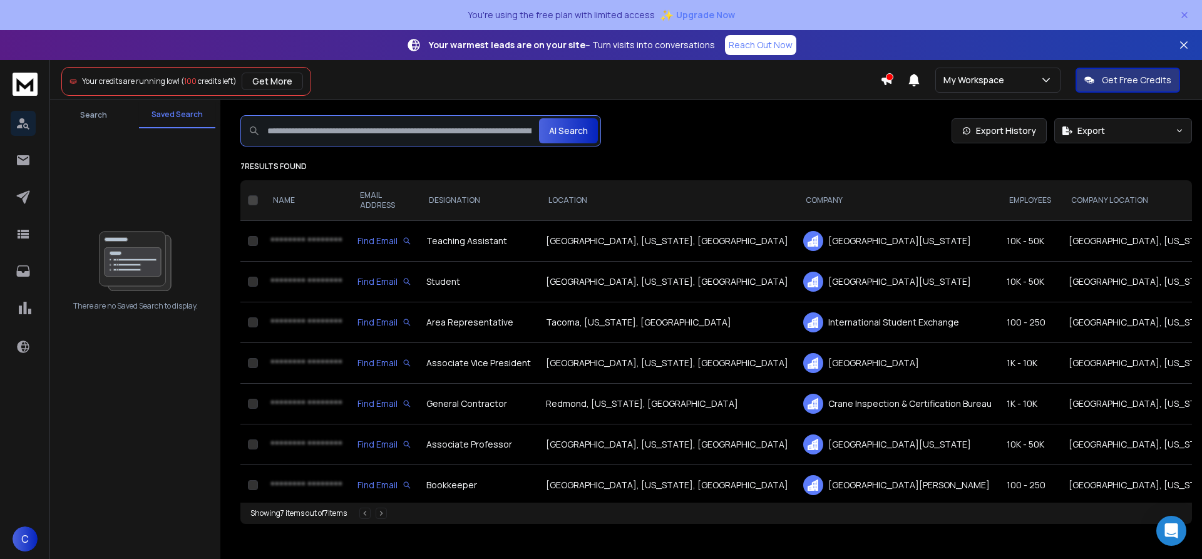
click at [170, 120] on button "Saved Search" at bounding box center [177, 115] width 76 height 26
click at [464, 136] on textarea at bounding box center [399, 130] width 264 height 25
type textarea "*"
click at [34, 195] on link at bounding box center [23, 197] width 25 height 25
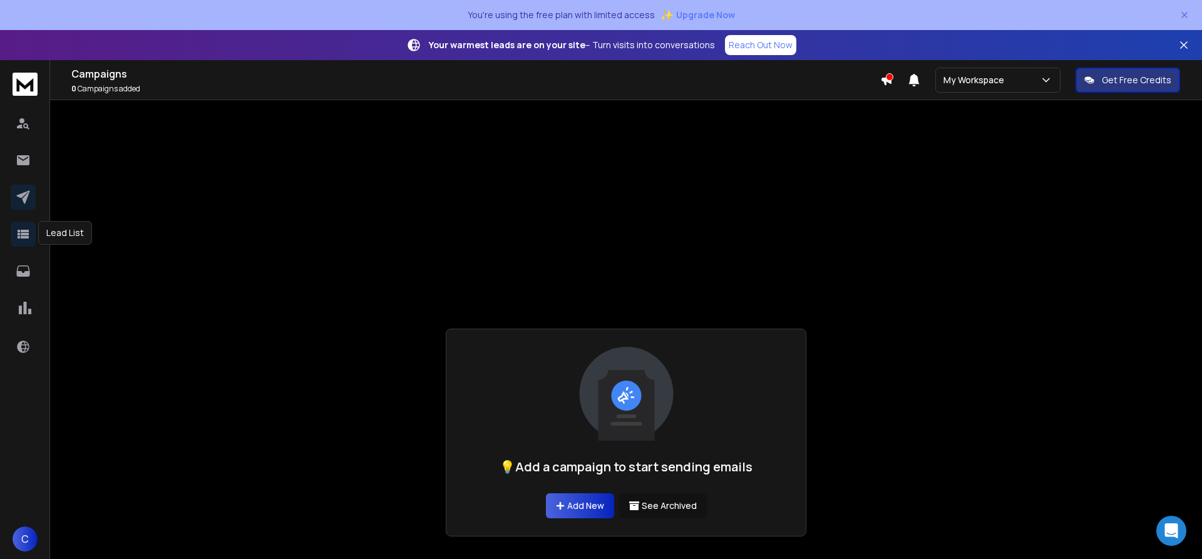
click at [21, 222] on link at bounding box center [23, 234] width 25 height 25
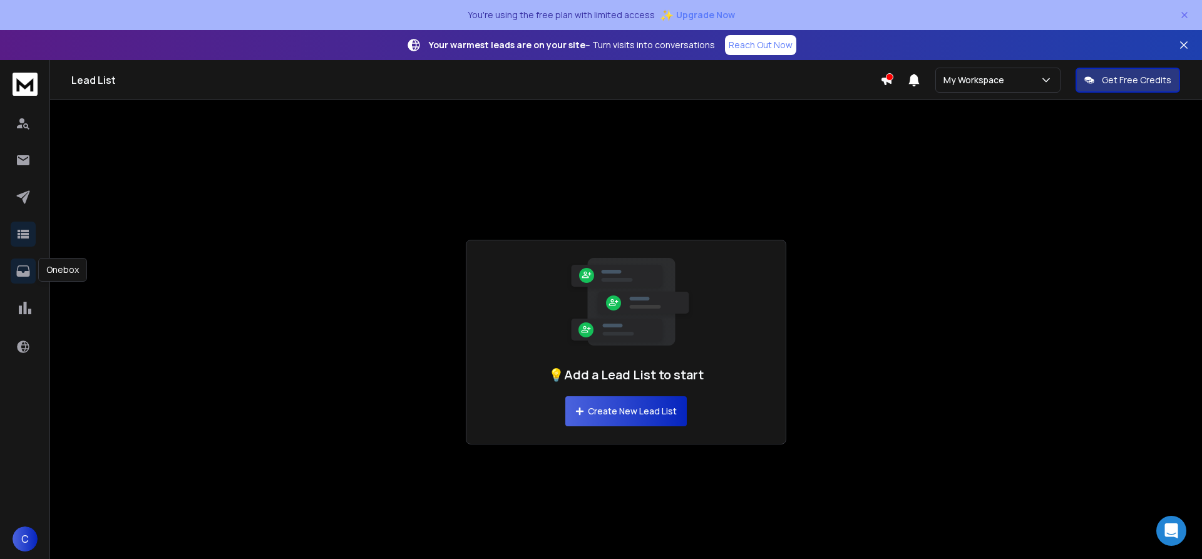
click at [28, 269] on icon at bounding box center [23, 270] width 15 height 15
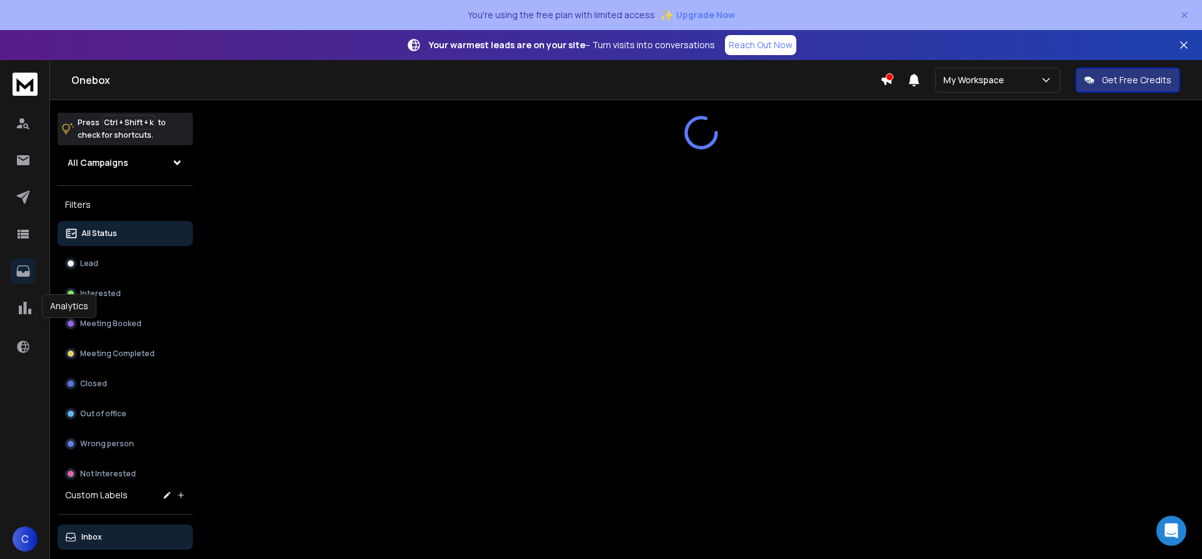
drag, startPoint x: 21, startPoint y: 296, endPoint x: 8, endPoint y: 310, distance: 19.5
click at [21, 297] on link at bounding box center [25, 308] width 29 height 29
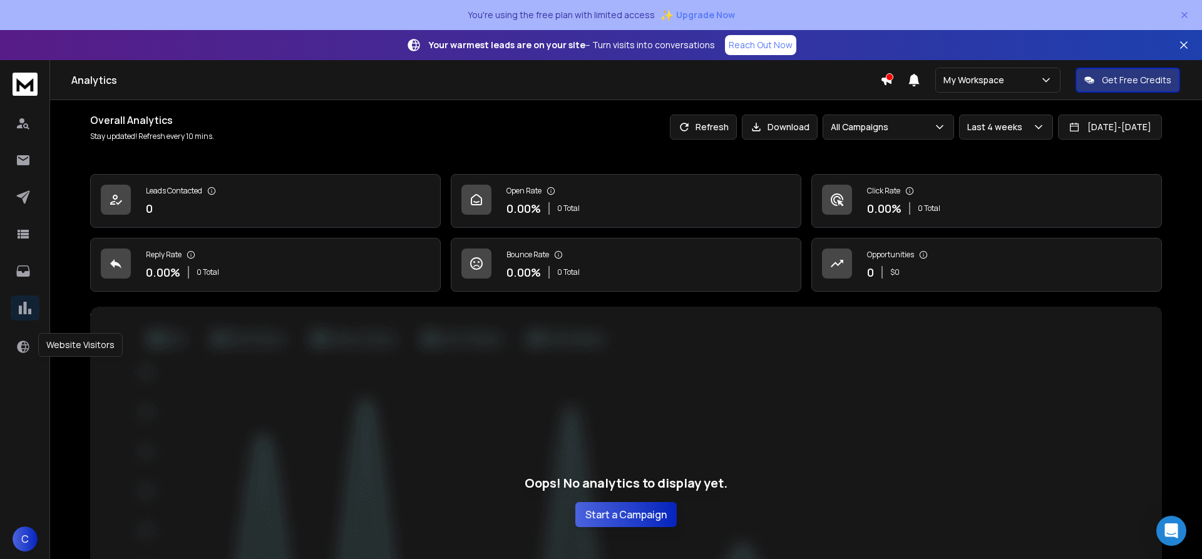
drag, startPoint x: 16, startPoint y: 344, endPoint x: 19, endPoint y: 330, distance: 14.0
click at [15, 340] on link at bounding box center [23, 346] width 25 height 25
